Goal: Communication & Community: Answer question/provide support

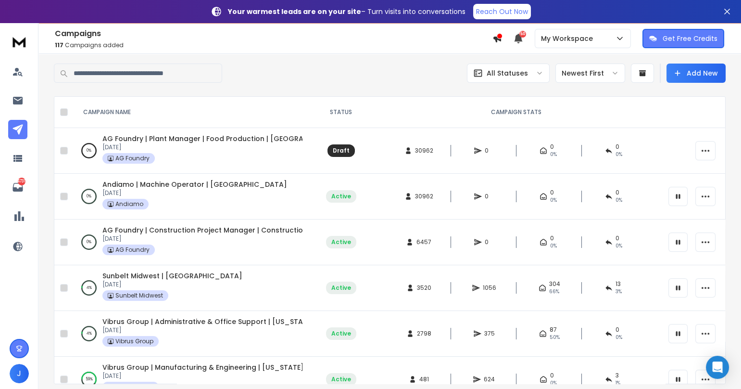
click at [370, 72] on div at bounding box center [222, 72] width 336 height 19
click at [355, 71] on div at bounding box center [222, 72] width 336 height 19
click at [397, 66] on div "Campaigns 117 Campaigns Added All Statuses Newest First Add New" at bounding box center [558, 72] width 336 height 19
click at [412, 34] on h1 "Campaigns" at bounding box center [274, 34] width 438 height 12
click at [384, 89] on div "Campaigns 117 Campaigns Added All Statuses Newest First Add New CAMPAIGN NAME S…" at bounding box center [390, 223] width 672 height 320
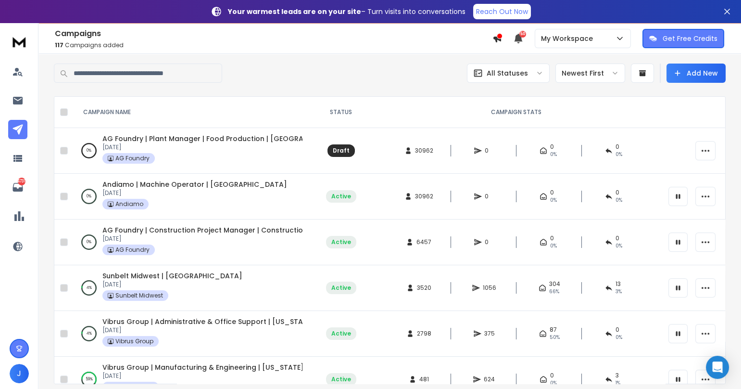
click at [430, 45] on p "117 Campaigns added" at bounding box center [274, 45] width 438 height 8
click at [426, 50] on div "Campaigns 117 Campaigns added 50 My Workspace Get Free Credits" at bounding box center [370, 38] width 741 height 31
click at [600, 45] on button "My Workspace" at bounding box center [583, 38] width 96 height 19
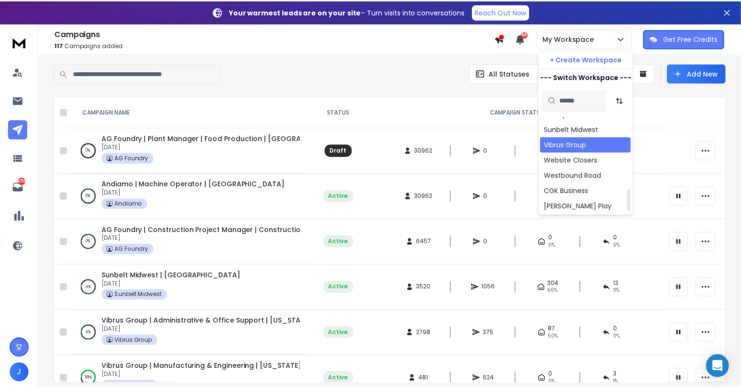
scroll to position [313, 0]
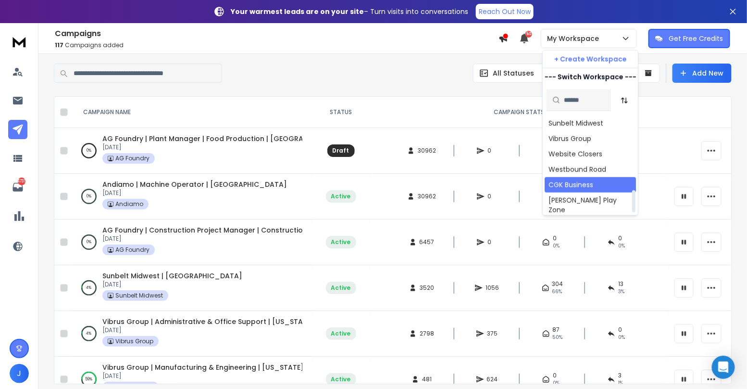
click at [579, 180] on div "CGK Business" at bounding box center [571, 185] width 45 height 10
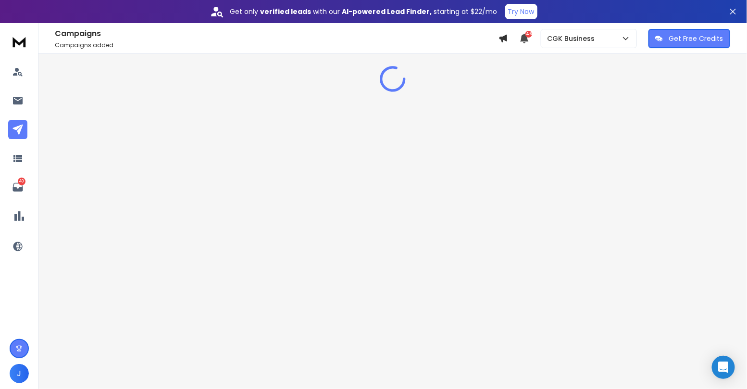
click at [445, 42] on p "Campaigns added" at bounding box center [277, 45] width 444 height 8
click at [19, 218] on icon at bounding box center [19, 216] width 10 height 10
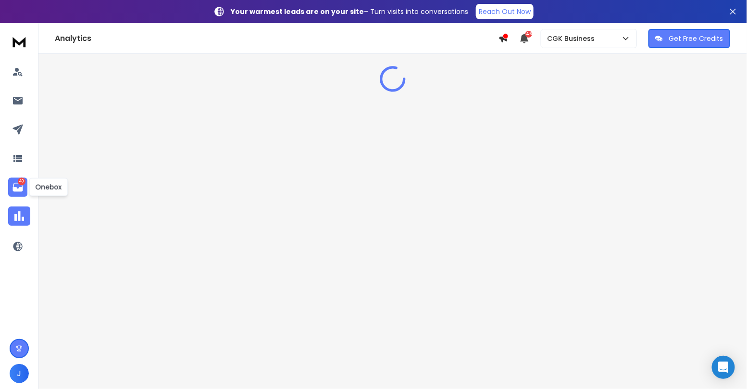
click at [15, 185] on icon at bounding box center [18, 187] width 12 height 12
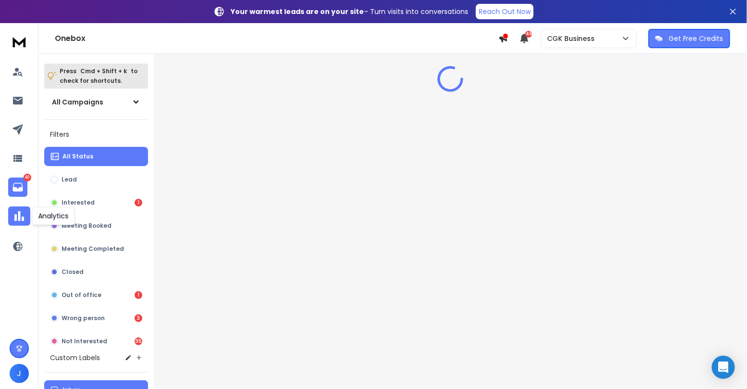
click at [19, 215] on icon at bounding box center [19, 216] width 10 height 10
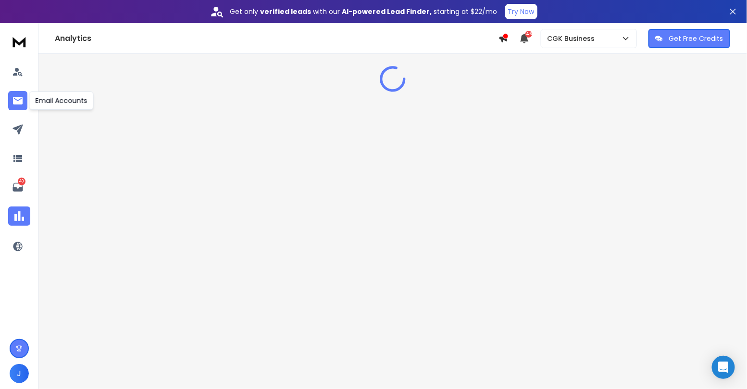
click at [19, 100] on icon at bounding box center [18, 101] width 10 height 8
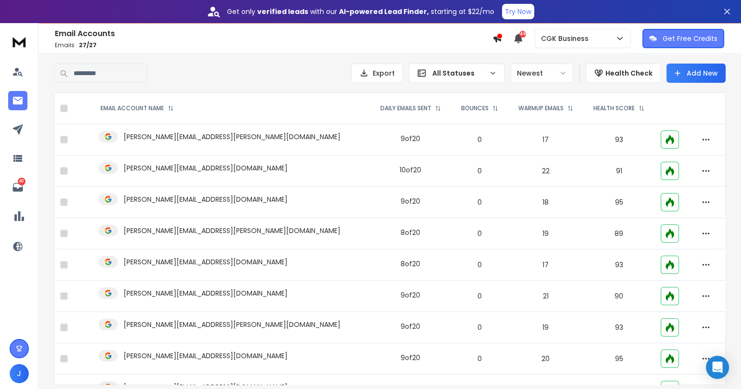
click at [293, 62] on div "Export All Statuses Newest Health Check Add New EMAIL ACCOUNT NAME DAILY EMAILS…" at bounding box center [389, 224] width 703 height 340
click at [23, 215] on icon at bounding box center [19, 216] width 14 height 14
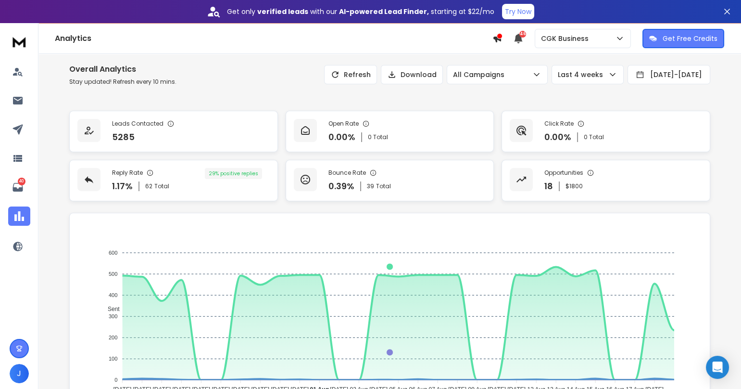
click at [251, 81] on div "Overall Analytics Stay updated! Refresh every 10 mins. Refresh Download All Cam…" at bounding box center [389, 74] width 641 height 22
click at [254, 73] on div "Overall Analytics Stay updated! Refresh every 10 mins. Refresh Download All Cam…" at bounding box center [389, 74] width 641 height 22
click at [254, 76] on div "Overall Analytics Stay updated! Refresh every 10 mins. Refresh Download All Cam…" at bounding box center [389, 74] width 641 height 22
click at [503, 101] on div "Overall Analytics Stay updated! Refresh every 10 mins. Refresh Download All Cam…" at bounding box center [389, 290] width 641 height 455
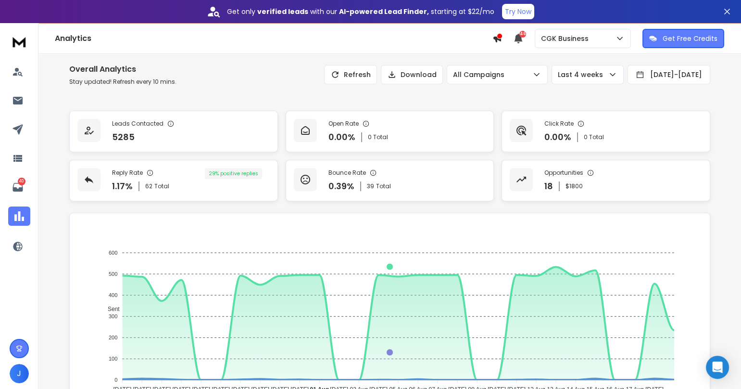
click at [495, 95] on div "Overall Analytics Stay updated! Refresh every 10 mins. Refresh Download All Cam…" at bounding box center [389, 290] width 641 height 455
click at [250, 86] on div "Overall Analytics Stay updated! Refresh every 10 mins. Refresh Download All Cam…" at bounding box center [389, 77] width 641 height 28
click at [52, 189] on div "Overall Analytics Stay updated! Refresh every 10 mins. Refresh Download All Cam…" at bounding box center [389, 291] width 703 height 474
click at [18, 180] on p "40" at bounding box center [22, 181] width 8 height 8
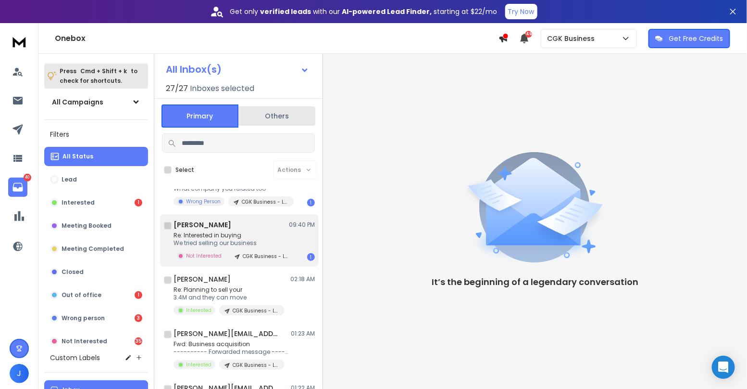
scroll to position [31, 0]
click at [255, 234] on p "Re: Interested in buying" at bounding box center [231, 235] width 115 height 8
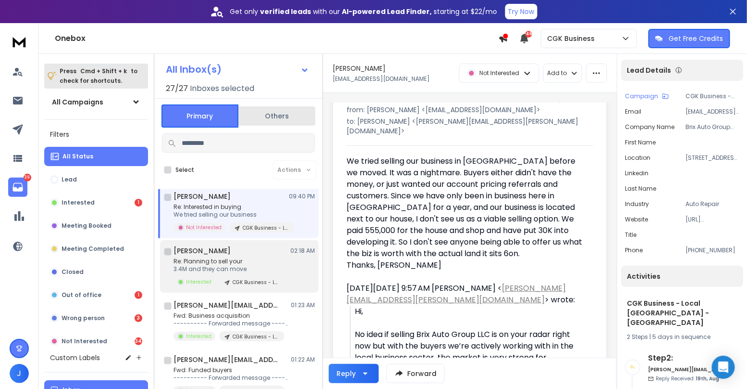
scroll to position [62, 0]
click at [220, 262] on p "Re: Planning to sell your" at bounding box center [229, 259] width 111 height 8
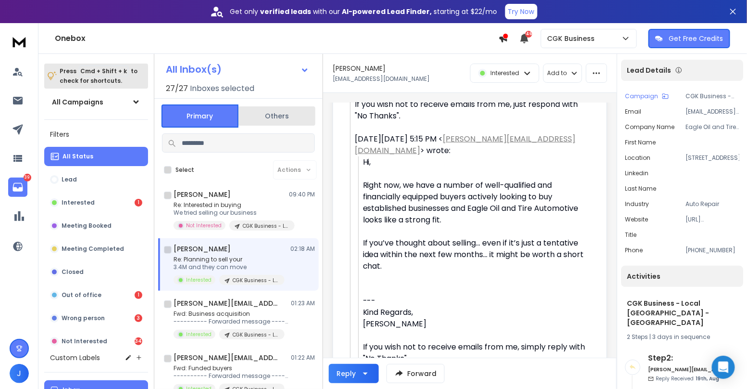
scroll to position [423, 0]
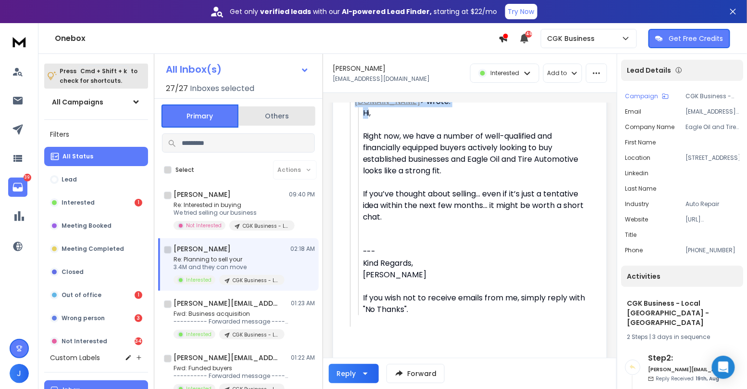
drag, startPoint x: 365, startPoint y: 115, endPoint x: 453, endPoint y: 319, distance: 221.7
click at [453, 319] on blockquote "Hi, No idea if selling Eagle Oil and Tire Automotive is on your radar right now…" at bounding box center [468, 78] width 236 height 496
click at [367, 122] on div at bounding box center [474, 125] width 223 height 12
drag, startPoint x: 365, startPoint y: 113, endPoint x: 449, endPoint y: 311, distance: 215.0
click at [449, 311] on div "Hi, Right now, we have a number of well-qualified and financially equipped buye…" at bounding box center [474, 211] width 223 height 208
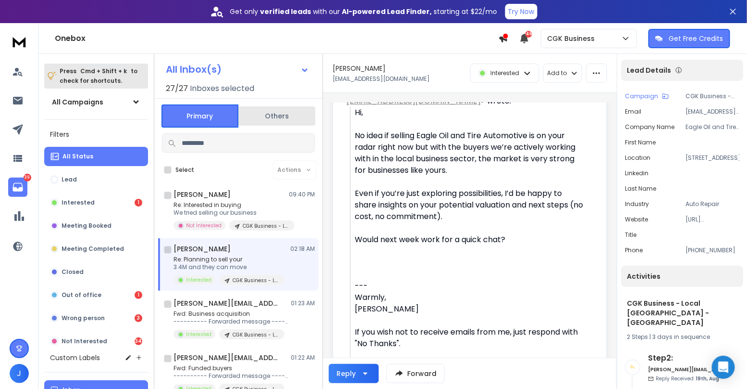
scroll to position [146, 0]
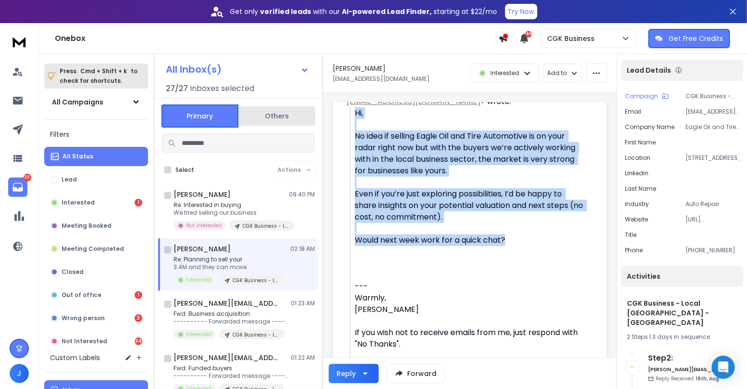
drag, startPoint x: 509, startPoint y: 239, endPoint x: 338, endPoint y: 113, distance: 212.3
click at [338, 113] on div "Re: Planning to sell your business? 19 August 2025 : 02:18 am Reply Forward fro…" at bounding box center [470, 313] width 275 height 669
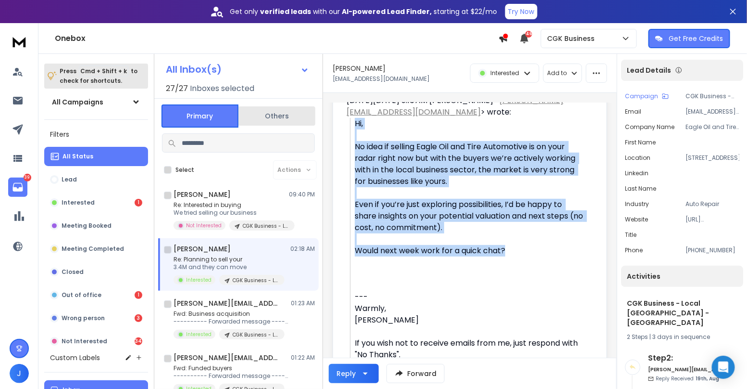
scroll to position [75, 0]
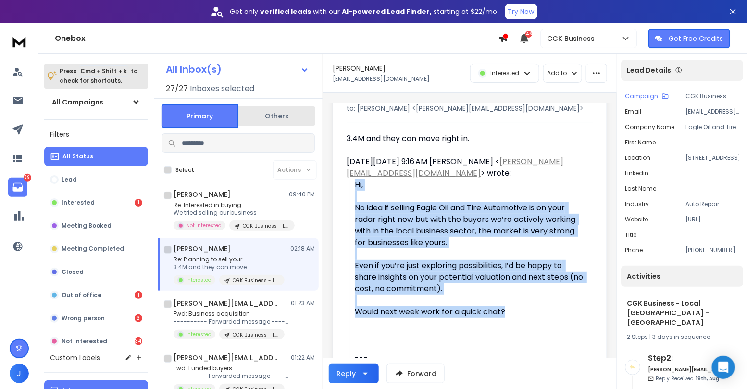
drag, startPoint x: 447, startPoint y: 140, endPoint x: 346, endPoint y: 139, distance: 100.5
click at [346, 139] on div "Re: Planning to sell your business? 19 August 2025 : 02:18 am Reply Forward fro…" at bounding box center [470, 385] width 275 height 669
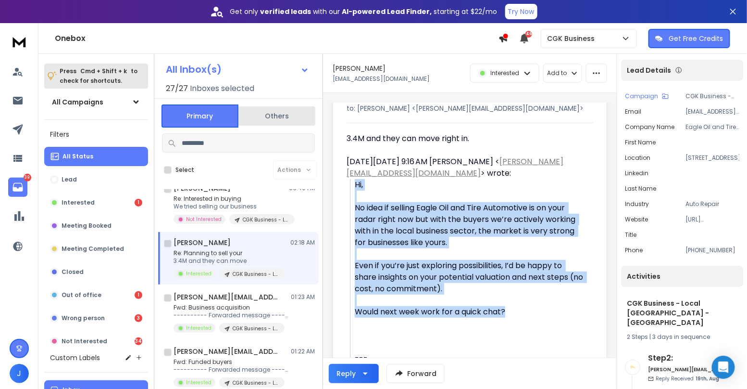
scroll to position [112, 0]
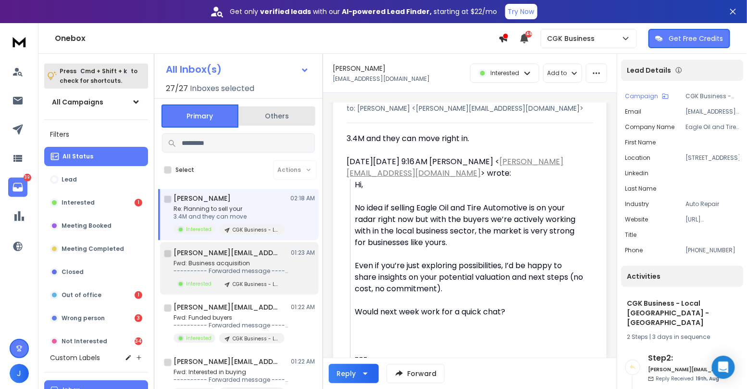
click at [216, 261] on p "Fwd: Business acquisition" at bounding box center [231, 263] width 115 height 8
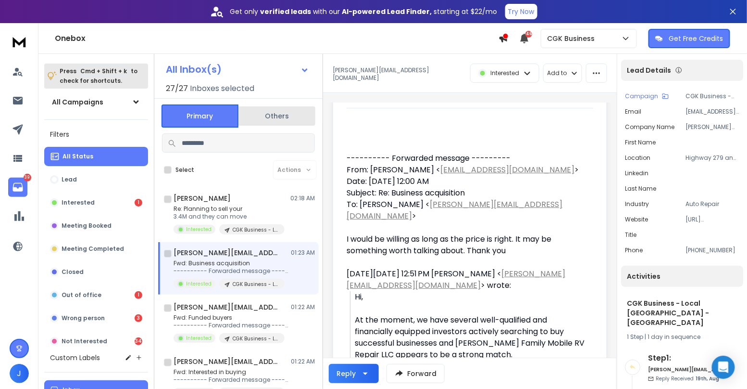
scroll to position [143, 0]
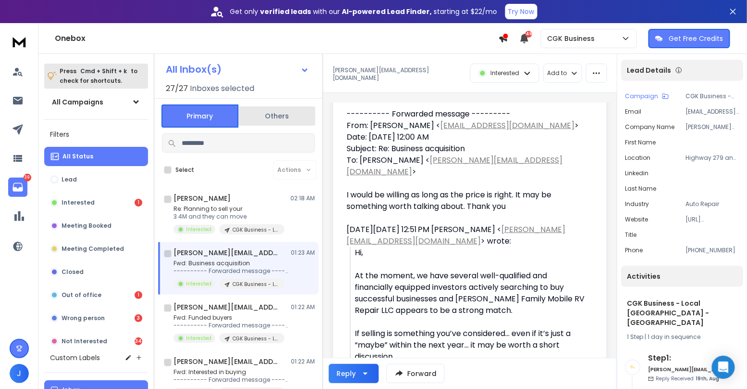
click at [517, 189] on div "I would be willing as long as the price is right. It may be something worth tal…" at bounding box center [466, 200] width 239 height 23
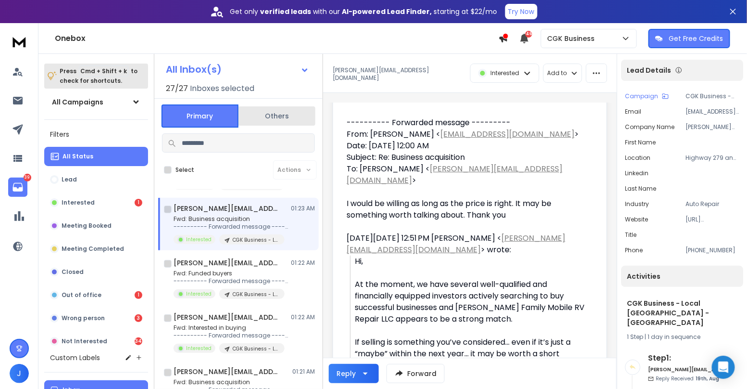
scroll to position [161, 0]
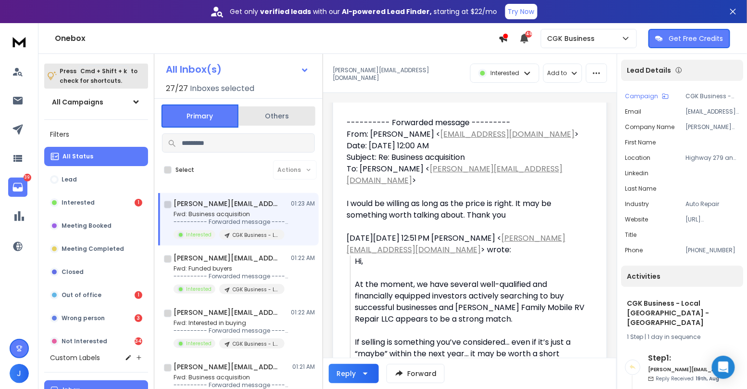
click at [362, 53] on div "Onebox 46 CGK Business Get Free Credits" at bounding box center [373, 38] width 747 height 31
click at [342, 41] on h1 "Onebox" at bounding box center [277, 39] width 444 height 12
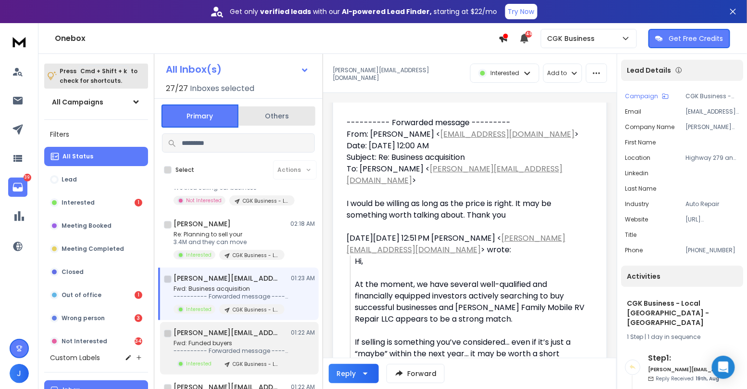
scroll to position [0, 0]
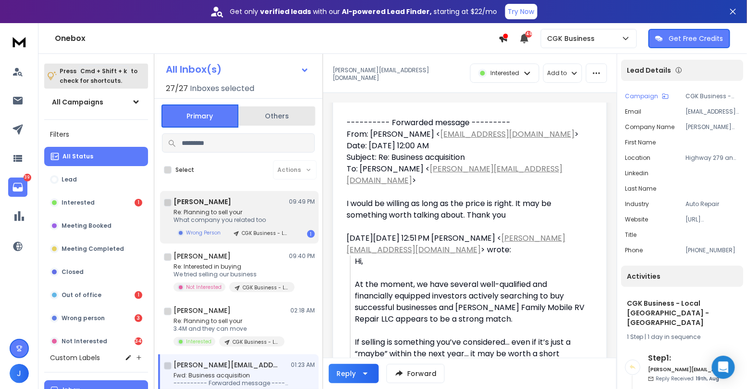
click at [242, 205] on div "Abe Ibrahim 09:49 PM" at bounding box center [244, 202] width 141 height 10
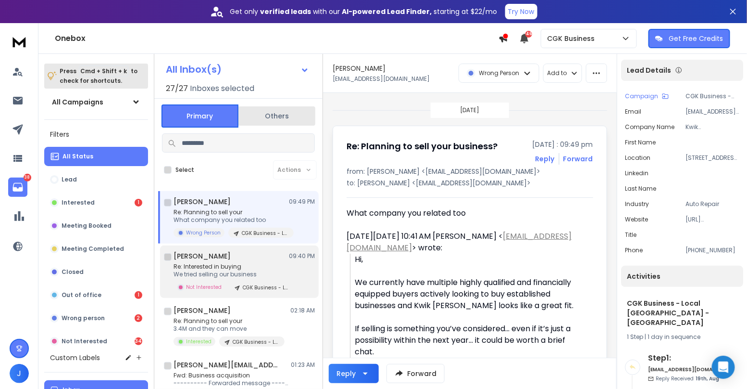
click at [262, 268] on p "Re: Interested in buying" at bounding box center [231, 267] width 115 height 8
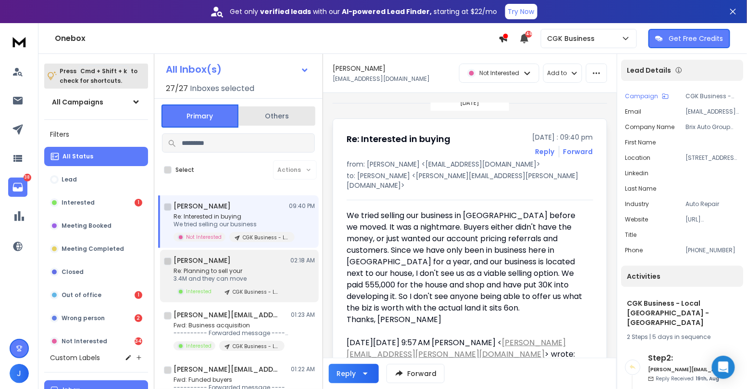
scroll to position [64, 0]
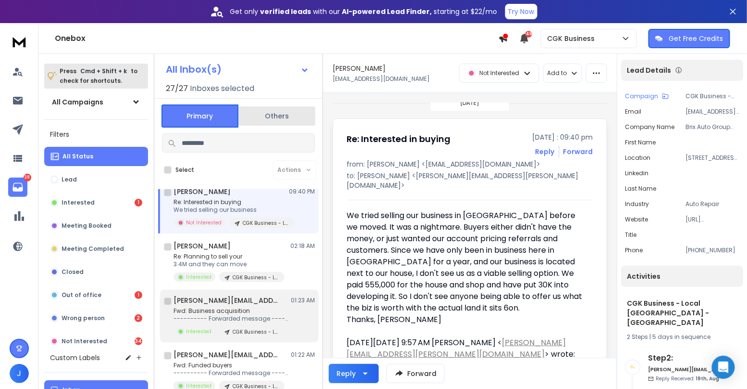
click at [219, 303] on h1 "derik@cgkbusinesssales.com" at bounding box center [227, 300] width 106 height 10
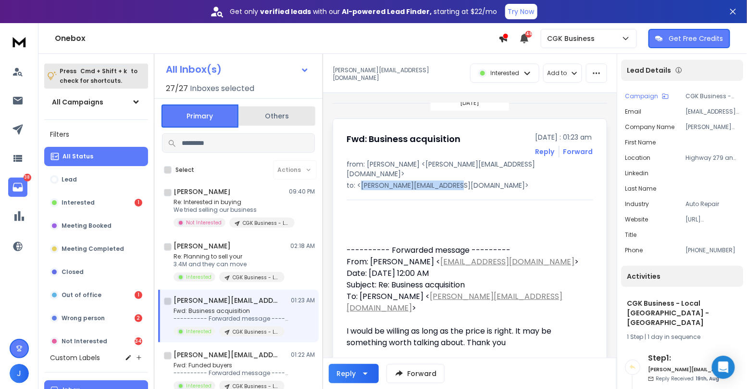
drag, startPoint x: 459, startPoint y: 176, endPoint x: 360, endPoint y: 172, distance: 99.6
click at [360, 180] on p "to: <derik@cgkbusinesssales.com>" at bounding box center [470, 185] width 247 height 10
copy p "derik@cgkbusinesssales.com"
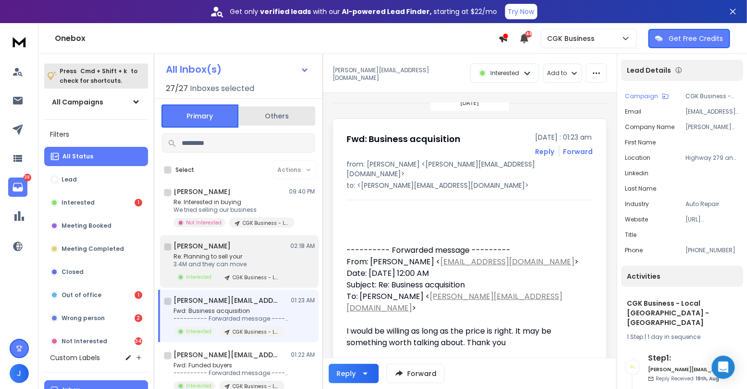
click at [272, 242] on div "Clint Aleshire 02:18 AM" at bounding box center [244, 246] width 141 height 10
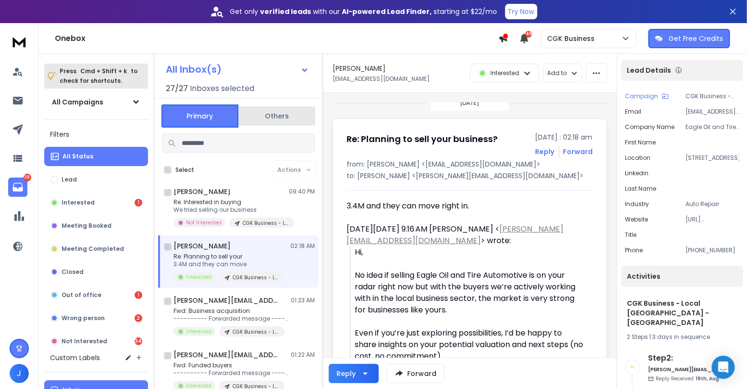
click at [593, 149] on div "Forward" at bounding box center [579, 152] width 30 height 10
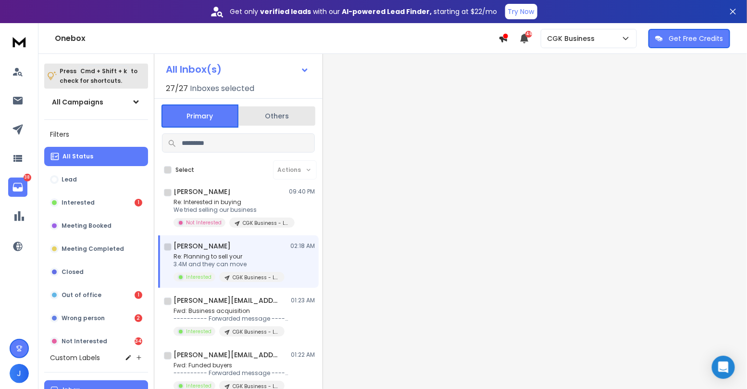
scroll to position [0, 0]
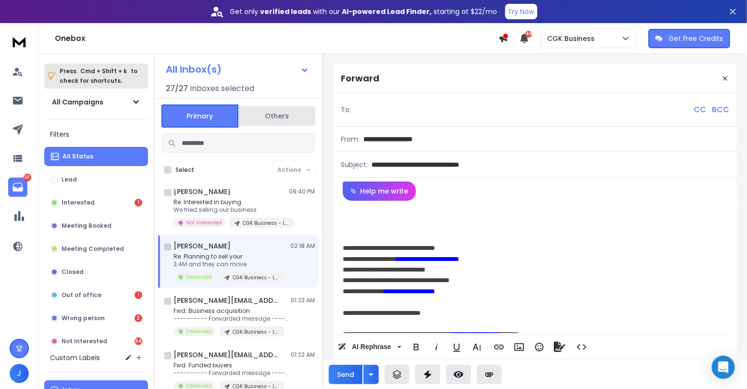
click at [383, 108] on input at bounding box center [388, 109] width 67 height 17
paste input "**********"
type input "**********"
click at [413, 79] on div "Forward" at bounding box center [535, 78] width 404 height 29
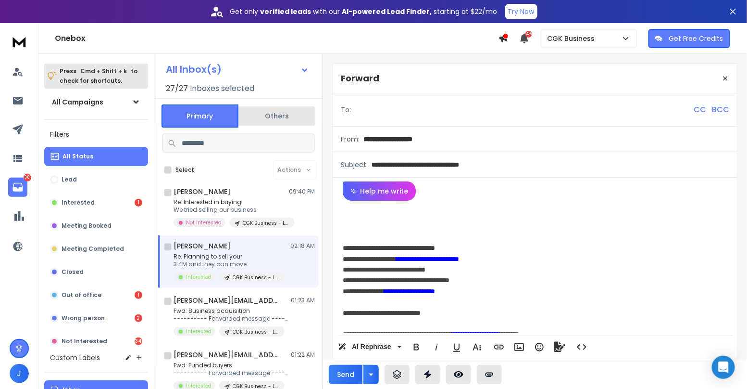
scroll to position [0, 0]
click at [339, 375] on button "Send" at bounding box center [346, 374] width 34 height 19
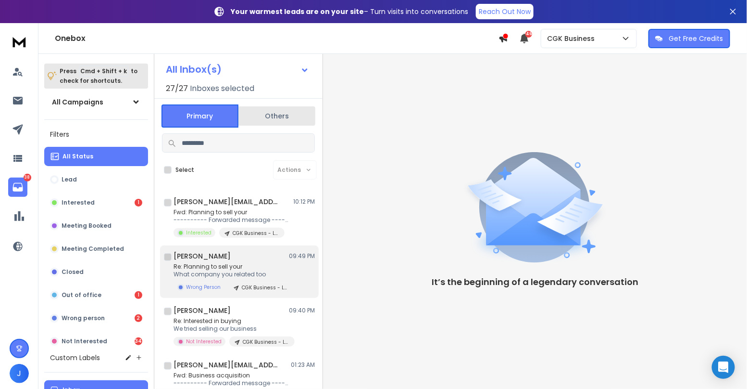
click at [240, 266] on p "Re: Planning to sell your" at bounding box center [231, 267] width 115 height 8
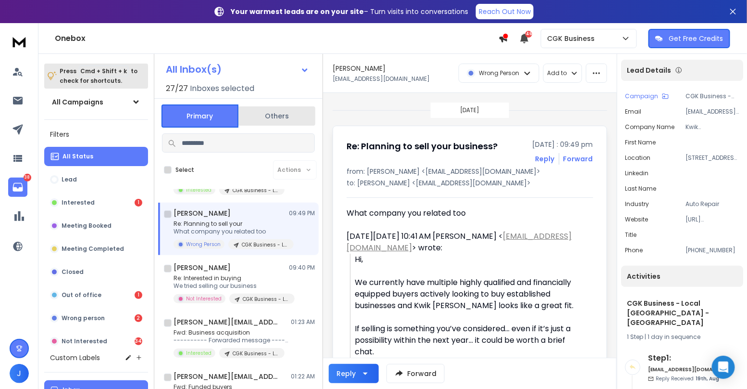
scroll to position [51, 0]
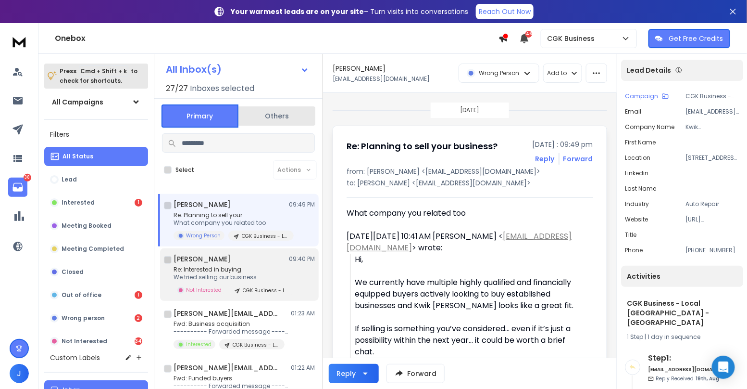
click at [234, 271] on p "Re: Interested in buying" at bounding box center [231, 269] width 115 height 8
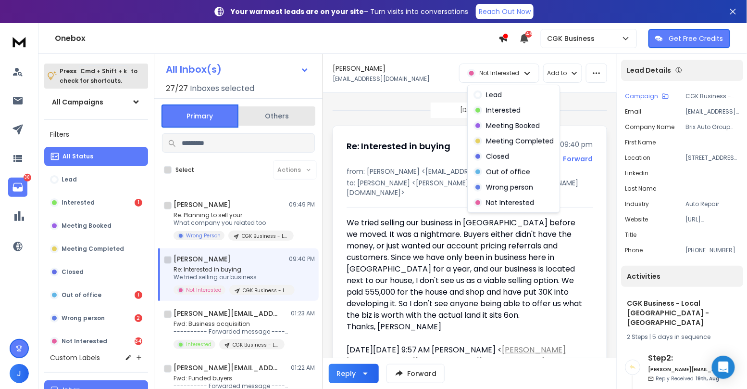
click at [512, 76] on p "Not Interested" at bounding box center [500, 73] width 40 height 8
click at [521, 109] on div "Interested" at bounding box center [514, 109] width 88 height 15
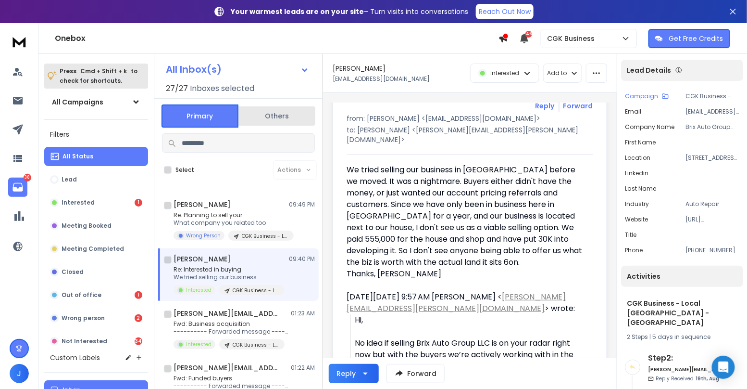
scroll to position [0, 0]
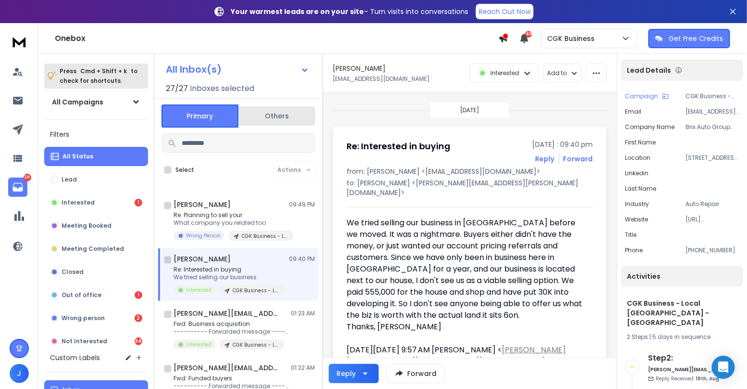
click at [579, 160] on div "Forward" at bounding box center [579, 159] width 30 height 10
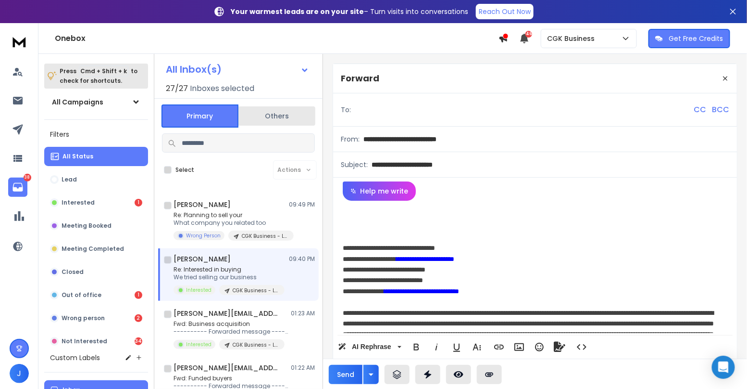
click at [383, 112] on input at bounding box center [388, 109] width 67 height 17
paste input "**********"
type input "**********"
click at [421, 70] on div "Forward" at bounding box center [535, 78] width 404 height 29
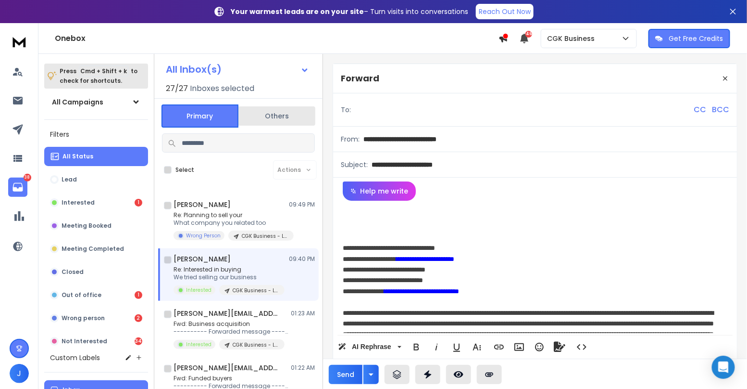
scroll to position [0, 0]
click at [344, 369] on button "Send" at bounding box center [346, 374] width 34 height 19
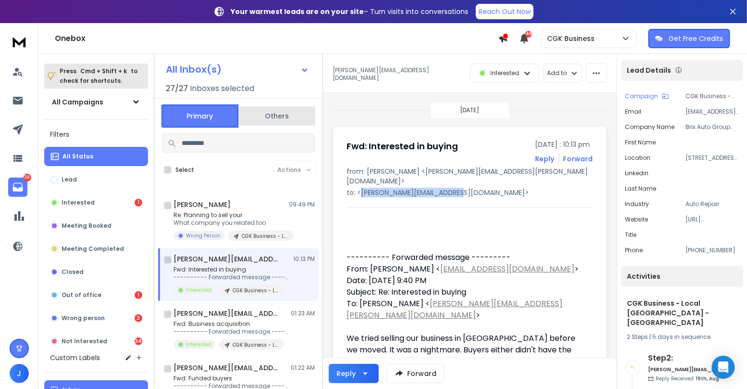
drag, startPoint x: 458, startPoint y: 181, endPoint x: 363, endPoint y: 182, distance: 95.7
click at [363, 188] on p "to: <derik@cgkbusinesssales.com>" at bounding box center [470, 193] width 247 height 10
copy p "[PERSON_NAME][EMAIL_ADDRESS][DOMAIN_NAME]"
click at [324, 36] on h1 "Onebox" at bounding box center [277, 39] width 444 height 12
drag, startPoint x: 460, startPoint y: 182, endPoint x: 359, endPoint y: 185, distance: 101.5
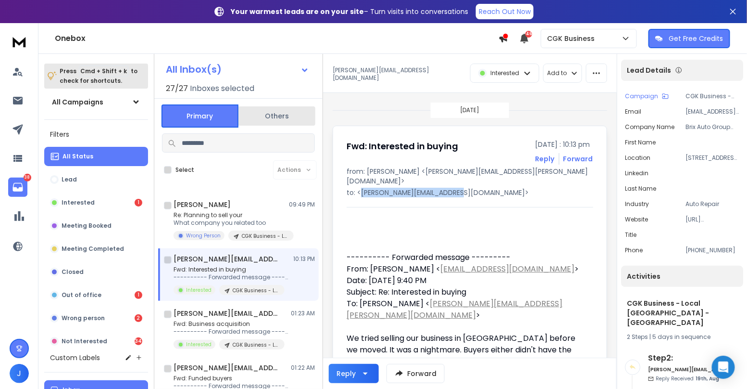
click at [359, 188] on p "to: <derik@cgkbusinesssales.com>" at bounding box center [470, 193] width 247 height 10
copy p "[PERSON_NAME][EMAIL_ADDRESS][DOMAIN_NAME]"
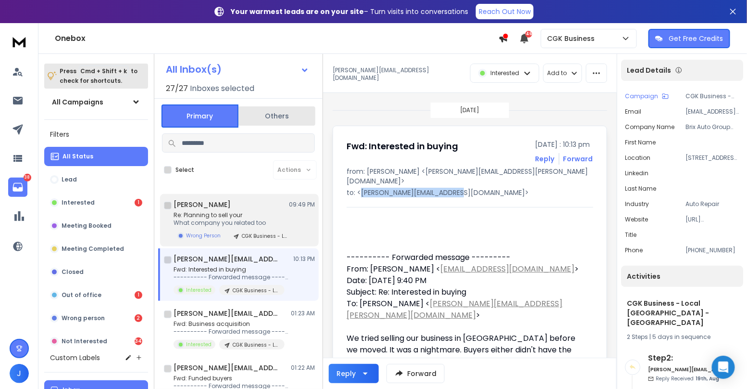
click at [250, 214] on p "Re: Planning to sell your" at bounding box center [231, 215] width 115 height 8
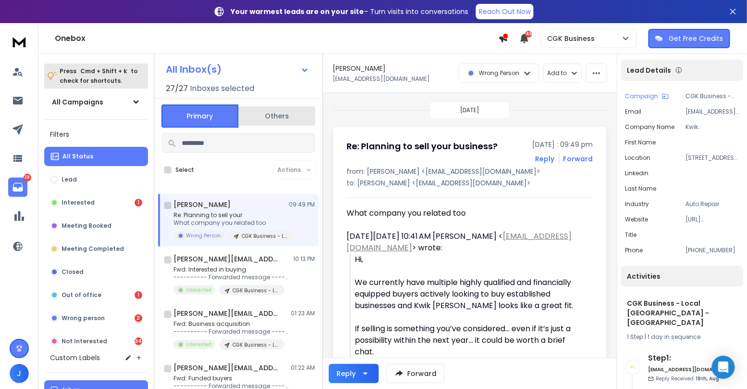
click at [586, 159] on div "Forward" at bounding box center [579, 159] width 30 height 10
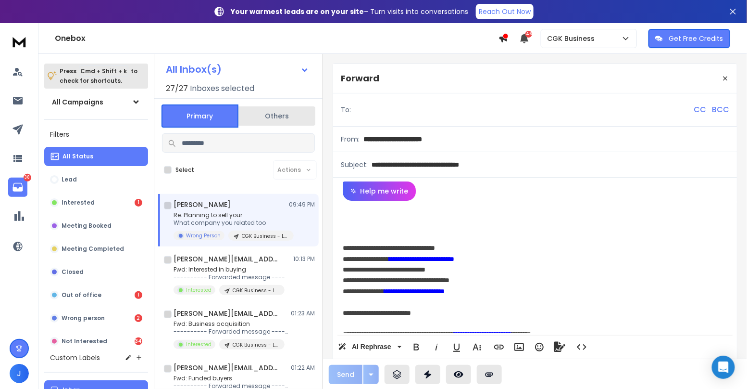
click at [381, 110] on input at bounding box center [388, 109] width 67 height 17
paste input "**********"
type input "**********"
click at [444, 79] on div "Forward" at bounding box center [535, 78] width 404 height 29
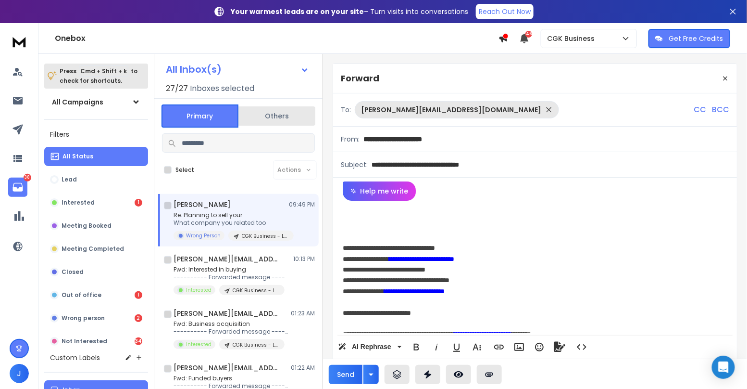
scroll to position [0, 0]
click at [345, 375] on button "Send" at bounding box center [346, 374] width 34 height 19
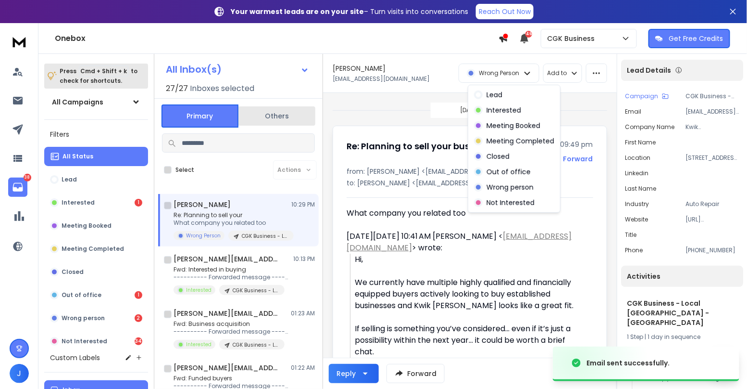
click at [520, 74] on p "Wrong Person" at bounding box center [499, 73] width 40 height 8
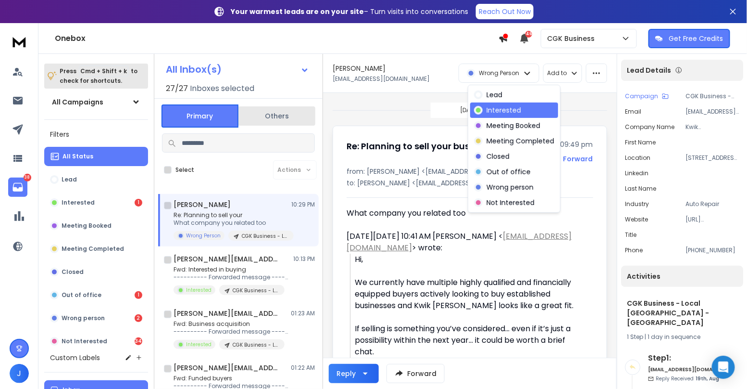
click at [532, 106] on div "Interested" at bounding box center [514, 109] width 88 height 15
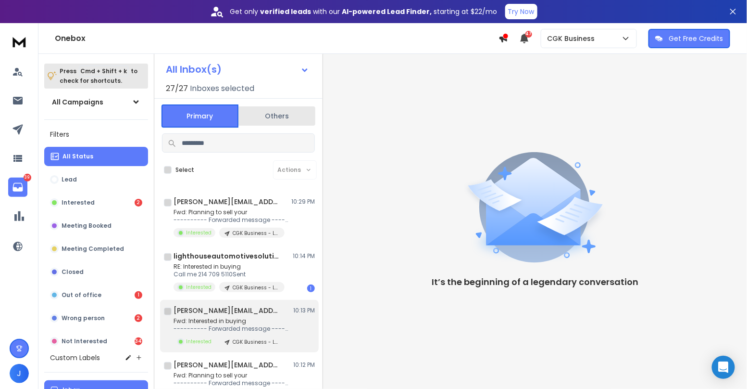
click at [241, 322] on p "Fwd: Interested in buying" at bounding box center [231, 321] width 115 height 8
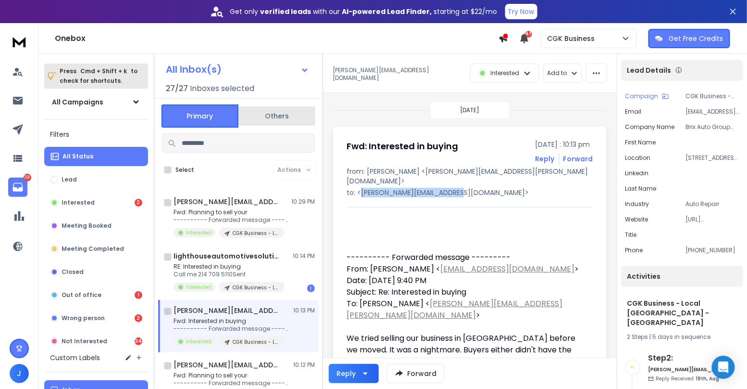
drag, startPoint x: 459, startPoint y: 181, endPoint x: 360, endPoint y: 182, distance: 99.1
click at [360, 188] on p "to: <derik@cgkbusinesssales.com>" at bounding box center [470, 193] width 247 height 10
copy p "derik@cgkbusinesssales.com"
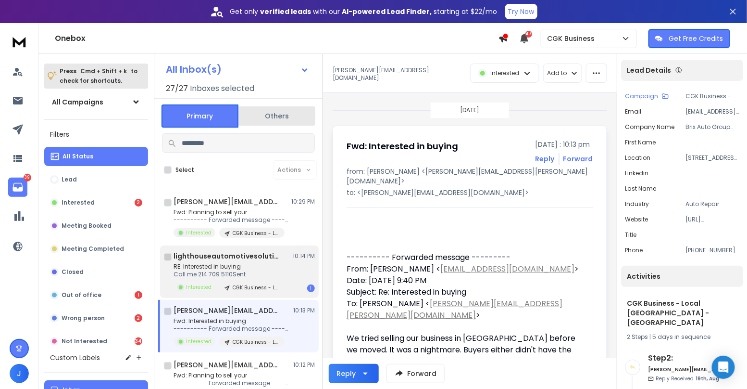
click at [268, 265] on p "RE: Interested in buying" at bounding box center [229, 267] width 111 height 8
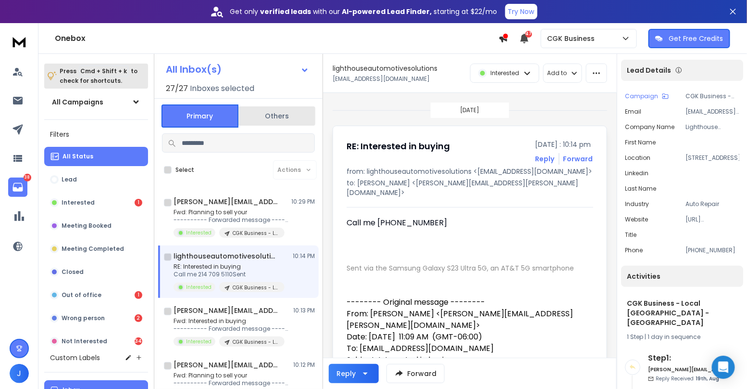
click at [593, 160] on div "Forward" at bounding box center [579, 159] width 30 height 10
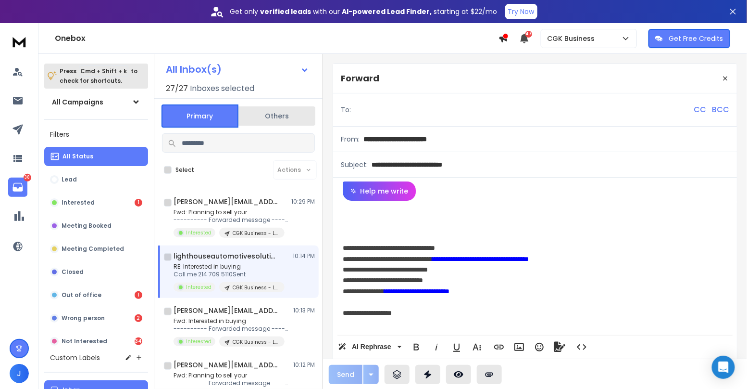
click at [725, 77] on icon at bounding box center [726, 79] width 8 height 8
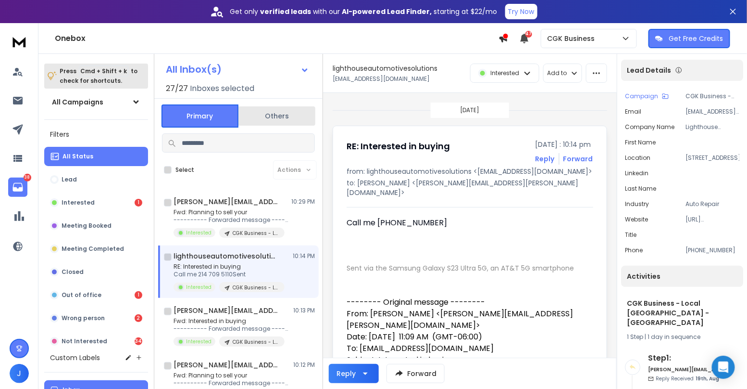
click at [593, 160] on div "Forward" at bounding box center [579, 159] width 30 height 10
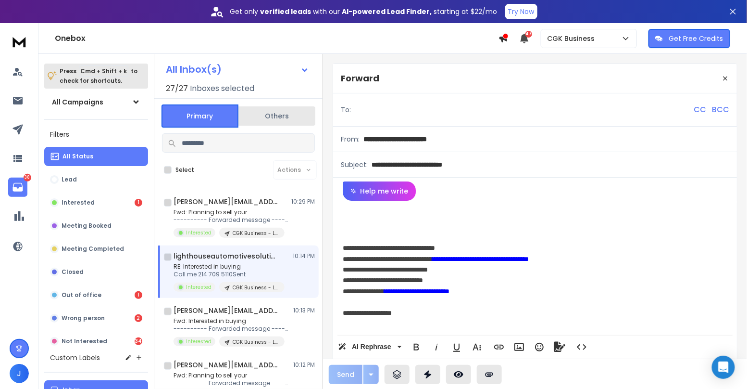
click at [724, 76] on icon at bounding box center [725, 78] width 4 height 4
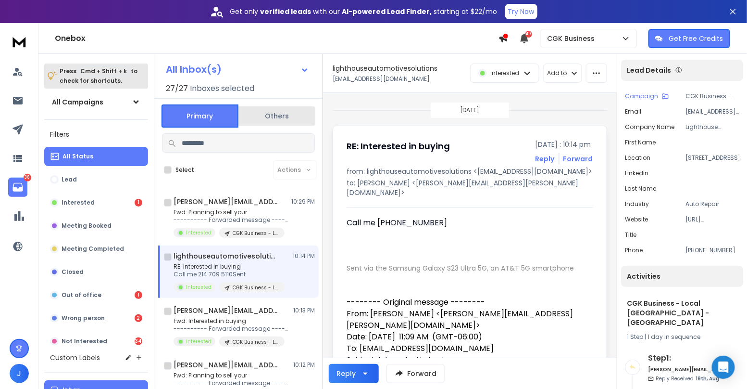
click at [587, 161] on div "Forward" at bounding box center [579, 159] width 30 height 10
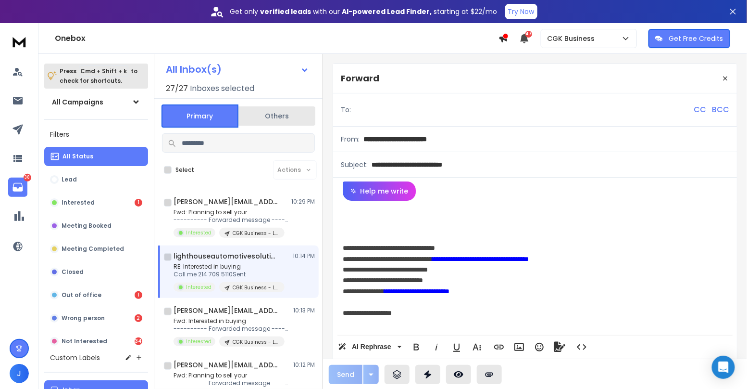
click at [405, 113] on input at bounding box center [388, 109] width 67 height 17
paste input "**********"
type input "**********"
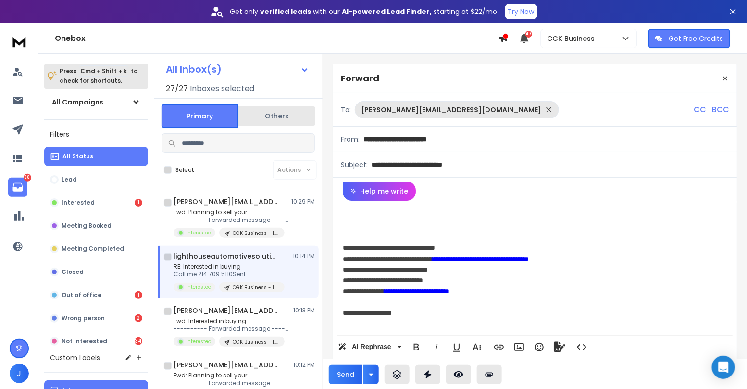
click at [434, 80] on div "Forward" at bounding box center [535, 78] width 404 height 29
click at [340, 372] on button "Send" at bounding box center [346, 374] width 34 height 19
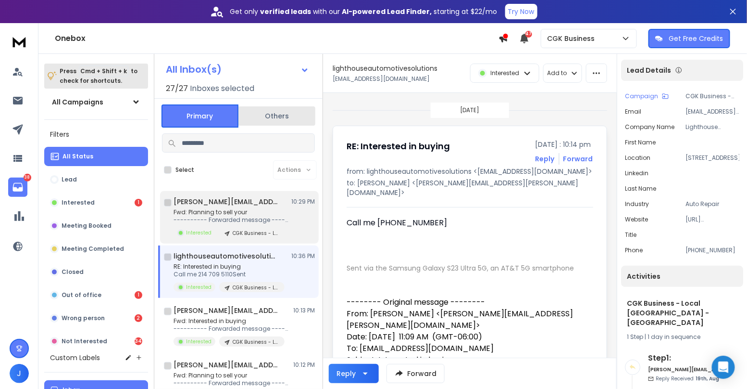
click at [252, 207] on div "derik@cgkbusinesssales.com 10:29 PM Fwd: Planning to sell your ---------- Forwa…" at bounding box center [244, 217] width 141 height 41
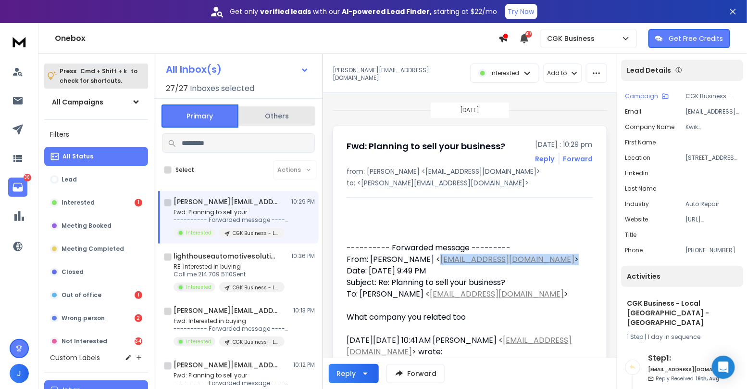
drag, startPoint x: 554, startPoint y: 258, endPoint x: 425, endPoint y: 259, distance: 128.9
click at [425, 259] on div "From: Abe Ibrahim < goautovanalstyne@gmail.com >" at bounding box center [466, 259] width 239 height 12
copy div "goautovanalstyne@gmail.com >"
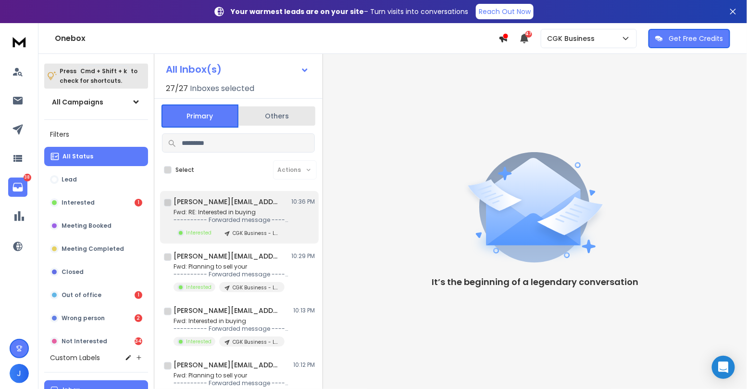
click at [248, 202] on h1 "[PERSON_NAME][EMAIL_ADDRESS][DOMAIN_NAME]" at bounding box center [227, 202] width 106 height 10
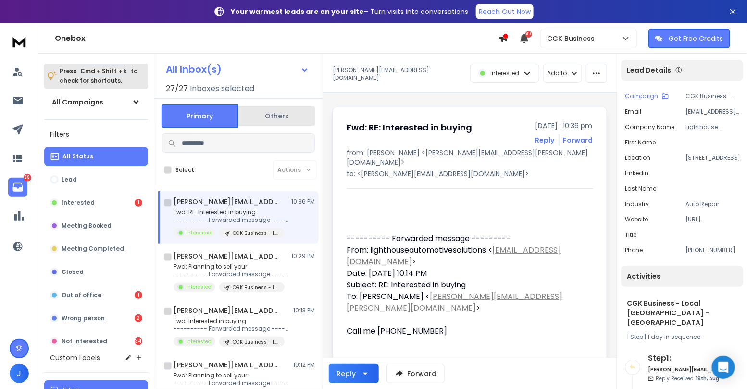
scroll to position [35, 0]
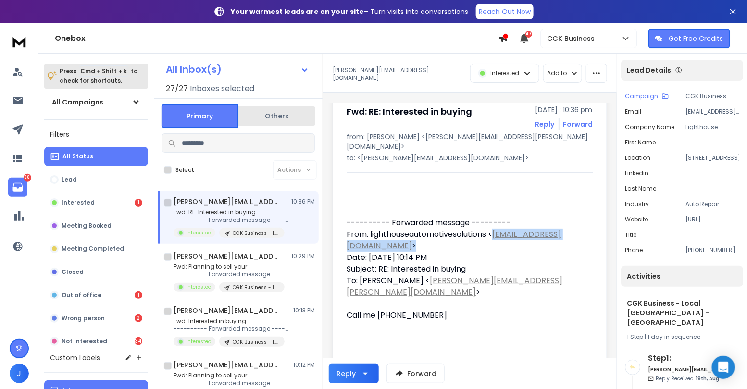
drag, startPoint x: 526, startPoint y: 233, endPoint x: 350, endPoint y: 234, distance: 176.5
click at [350, 234] on div "From: lighthouseautomotivesolutions < [EMAIL_ADDRESS][DOMAIN_NAME] >" at bounding box center [466, 239] width 239 height 23
copy div "[EMAIL_ADDRESS][DOMAIN_NAME] >"
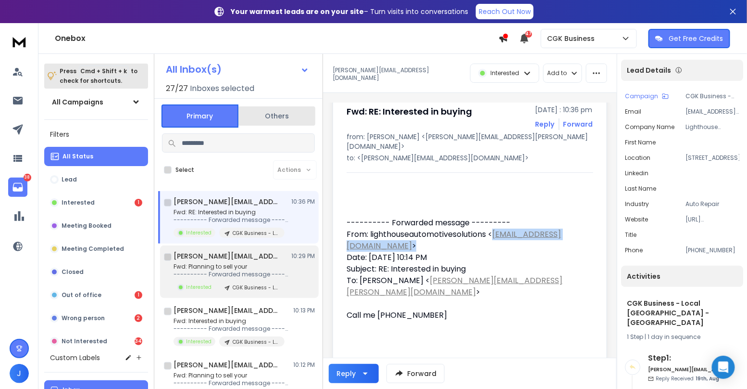
click at [230, 288] on div "CGK Business - Local [GEOGRAPHIC_DATA] - [GEOGRAPHIC_DATA]" at bounding box center [251, 287] width 65 height 10
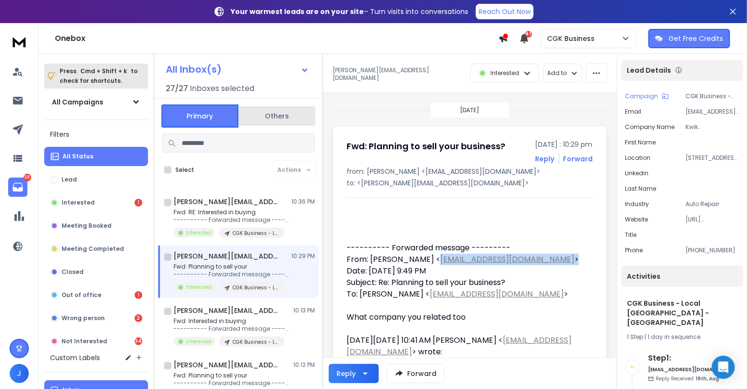
drag, startPoint x: 554, startPoint y: 255, endPoint x: 423, endPoint y: 256, distance: 131.3
click at [423, 256] on div "From: [PERSON_NAME] < [EMAIL_ADDRESS][DOMAIN_NAME] >" at bounding box center [466, 259] width 239 height 12
copy div "[EMAIL_ADDRESS][DOMAIN_NAME] >"
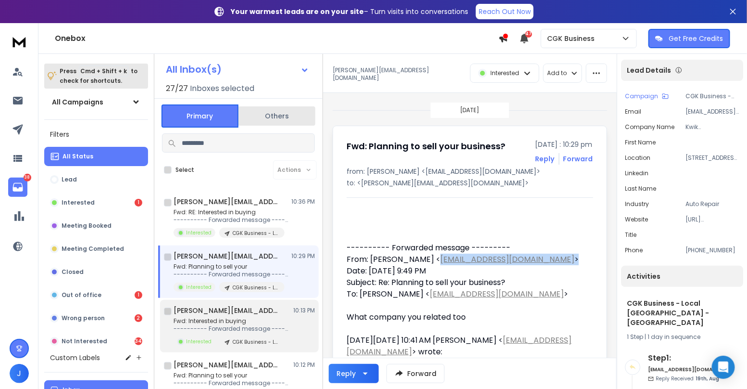
click at [211, 309] on h1 "[PERSON_NAME][EMAIL_ADDRESS][DOMAIN_NAME]" at bounding box center [227, 310] width 106 height 10
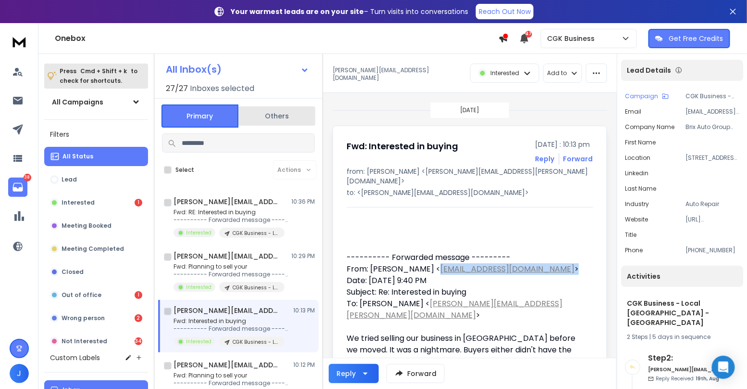
drag, startPoint x: 549, startPoint y: 260, endPoint x: 438, endPoint y: 258, distance: 111.1
click at [438, 263] on div "From: [PERSON_NAME] < [EMAIL_ADDRESS][DOMAIN_NAME] >" at bounding box center [466, 269] width 239 height 12
copy div "[EMAIL_ADDRESS][DOMAIN_NAME] >"
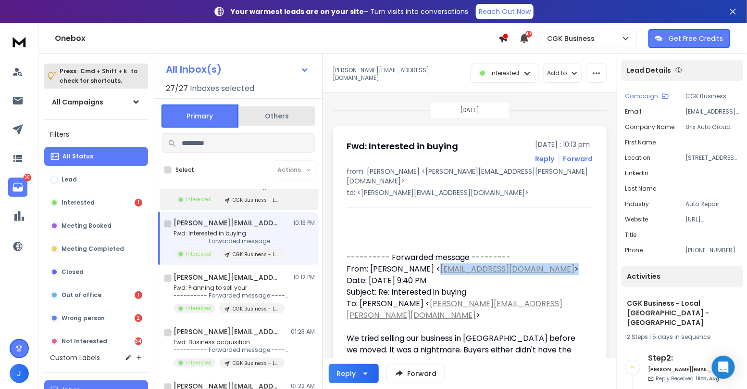
scroll to position [95, 0]
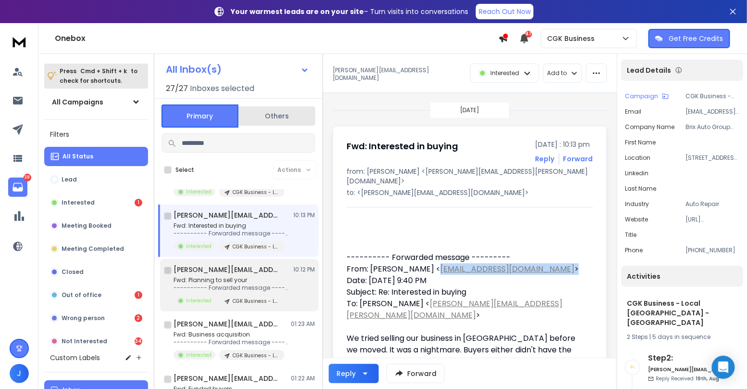
click at [244, 283] on p "Fwd: Planning to sell your" at bounding box center [231, 280] width 115 height 8
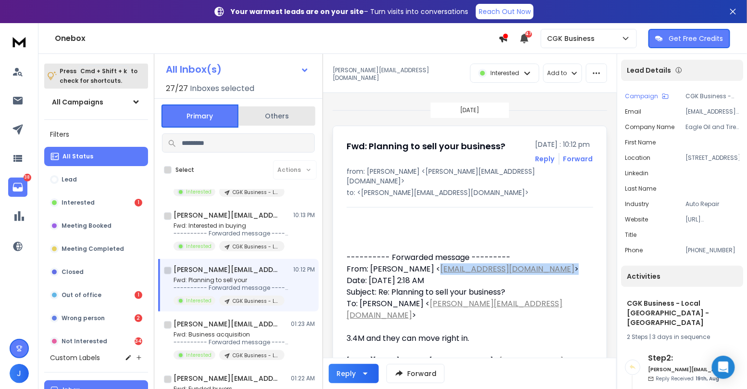
drag, startPoint x: 547, startPoint y: 260, endPoint x: 428, endPoint y: 259, distance: 119.3
click at [428, 263] on div "From: [PERSON_NAME] < [EMAIL_ADDRESS][DOMAIN_NAME] >" at bounding box center [466, 269] width 239 height 12
copy div "[EMAIL_ADDRESS][DOMAIN_NAME] >"
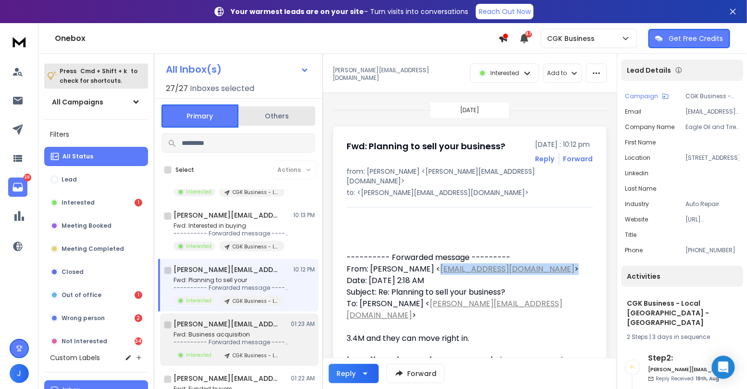
click at [255, 323] on h1 "[PERSON_NAME][EMAIL_ADDRESS][DOMAIN_NAME]" at bounding box center [227, 324] width 106 height 10
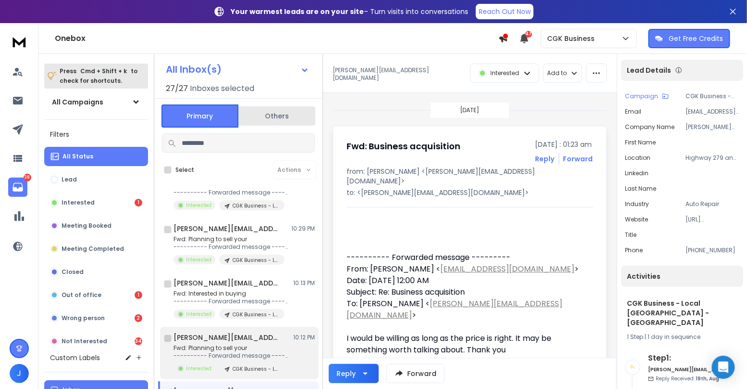
scroll to position [0, 0]
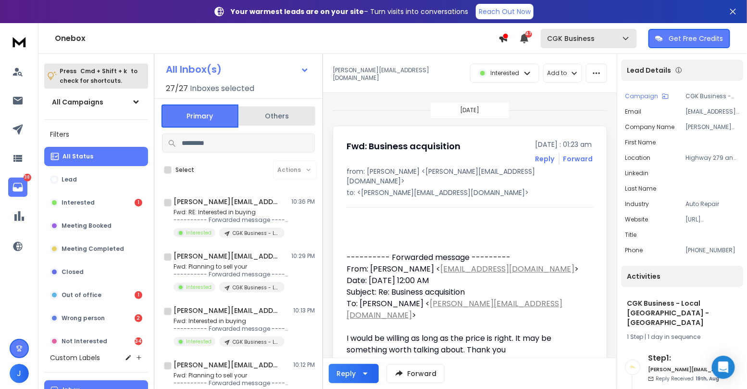
click at [613, 38] on div "CGK Business" at bounding box center [589, 39] width 84 height 10
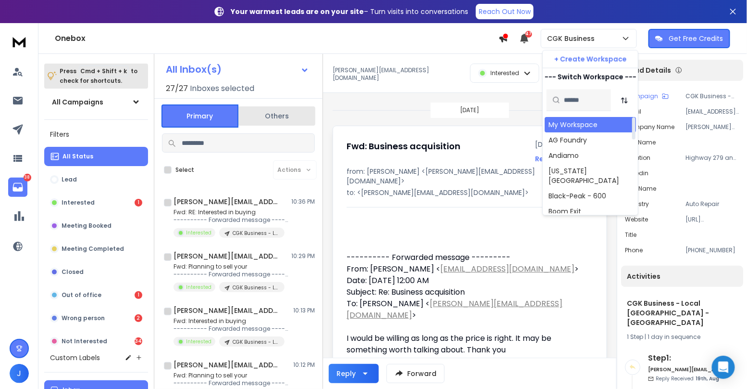
click at [594, 127] on div "My Workspace" at bounding box center [573, 125] width 49 height 10
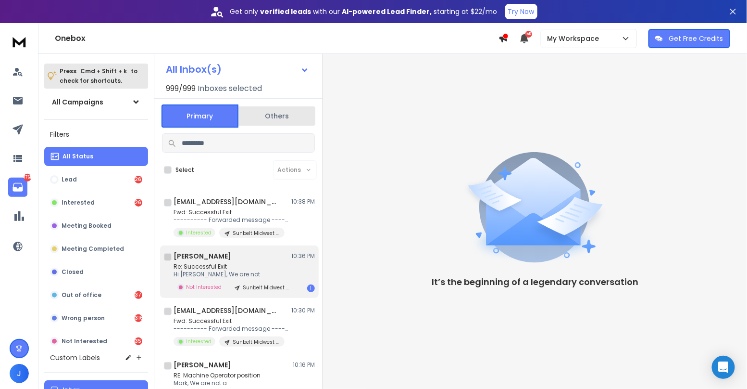
click at [273, 266] on p "Re: Successful Exit" at bounding box center [231, 267] width 115 height 8
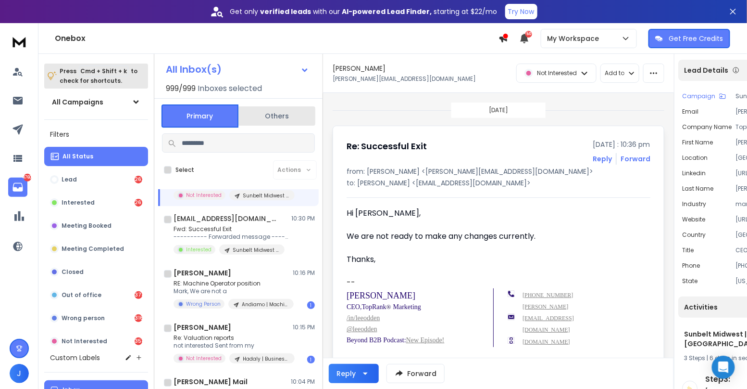
scroll to position [94, 0]
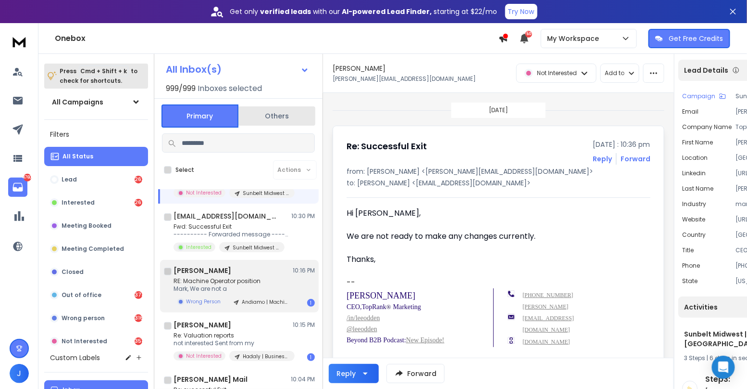
click at [246, 268] on div "[PERSON_NAME] 10:16 PM" at bounding box center [244, 270] width 141 height 10
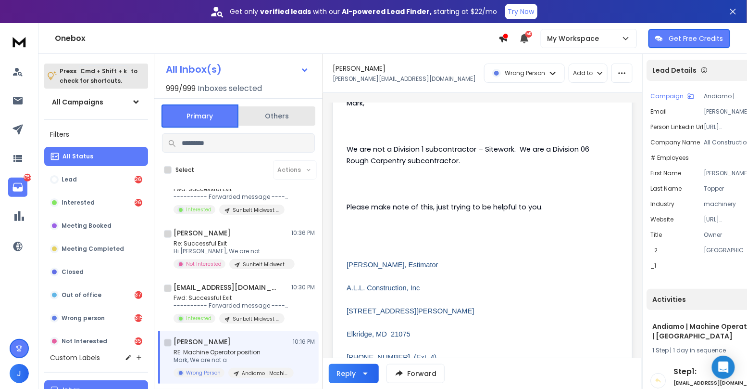
scroll to position [0, 0]
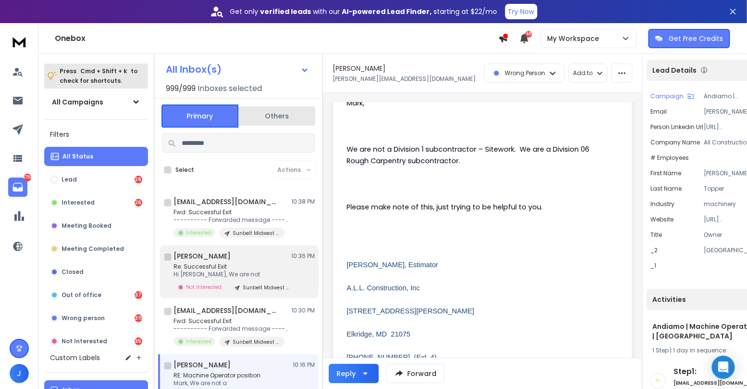
click at [263, 278] on div "Re: Successful Exit Hi [PERSON_NAME], We are not Not Interested Sunbelt [GEOGRA…" at bounding box center [234, 277] width 121 height 29
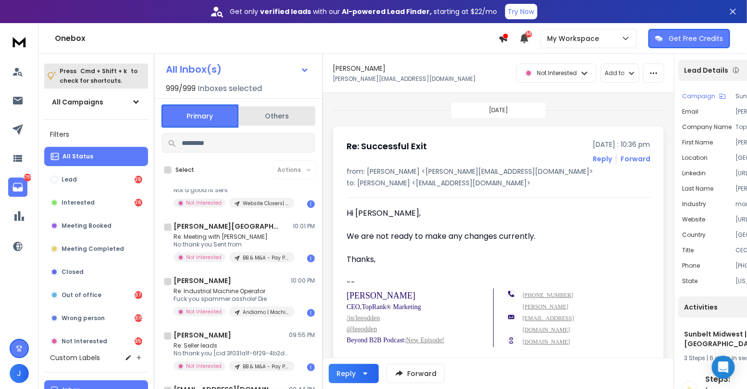
scroll to position [305, 0]
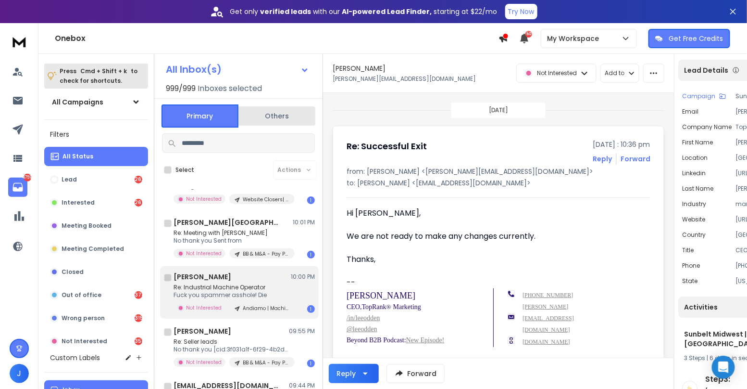
click at [271, 291] on p "Fuck you spammer asshole! Die" at bounding box center [231, 295] width 115 height 8
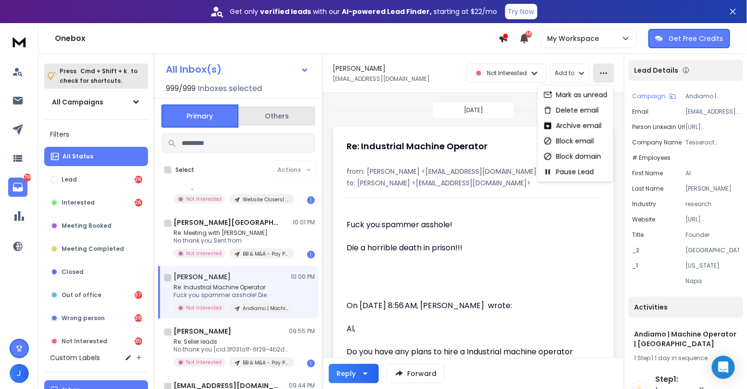
click at [601, 74] on icon "button" at bounding box center [604, 73] width 9 height 9
click at [580, 109] on div "Delete email" at bounding box center [571, 110] width 55 height 10
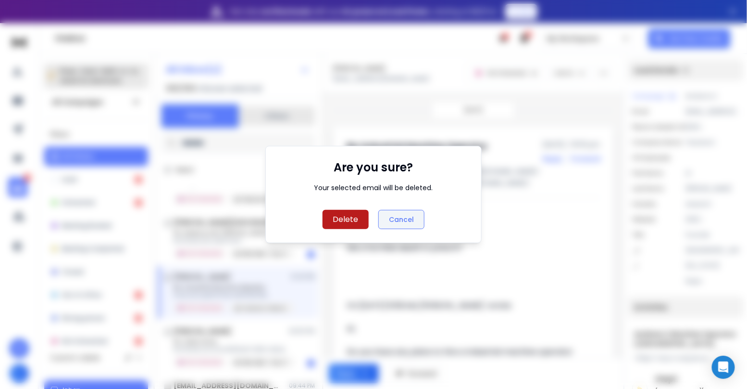
click at [359, 219] on button "Delete" at bounding box center [346, 219] width 46 height 19
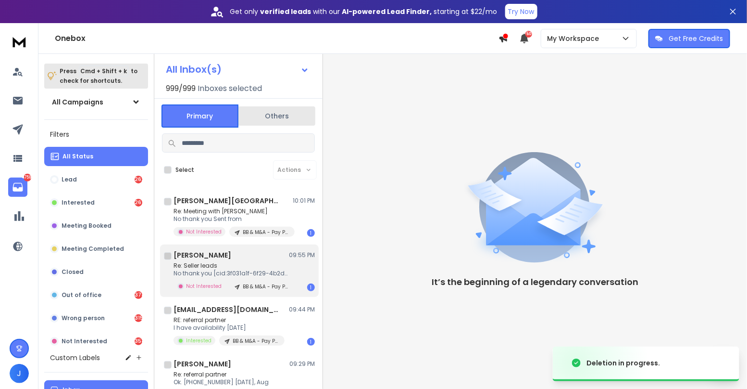
scroll to position [339, 0]
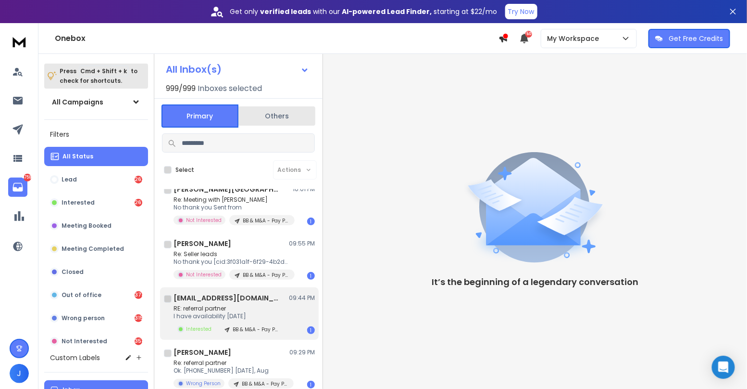
click at [231, 298] on h1 "scannon@dicksoncg.com" at bounding box center [227, 298] width 106 height 10
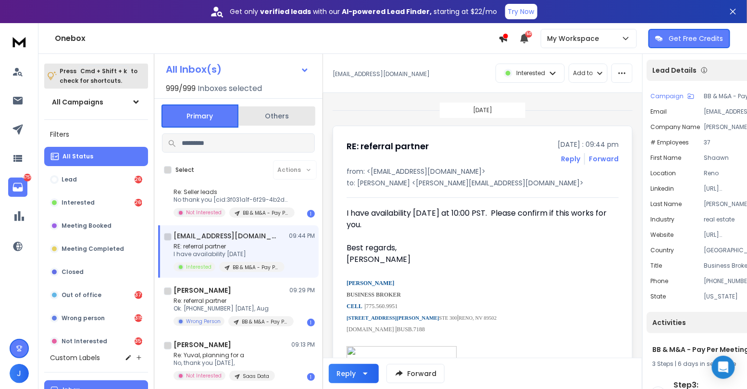
scroll to position [425, 0]
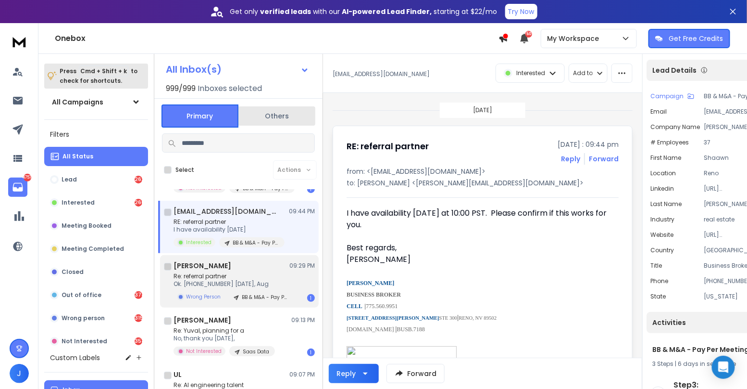
click at [245, 285] on p "Ok. 317-828-0170 On Tue, Aug" at bounding box center [231, 284] width 115 height 8
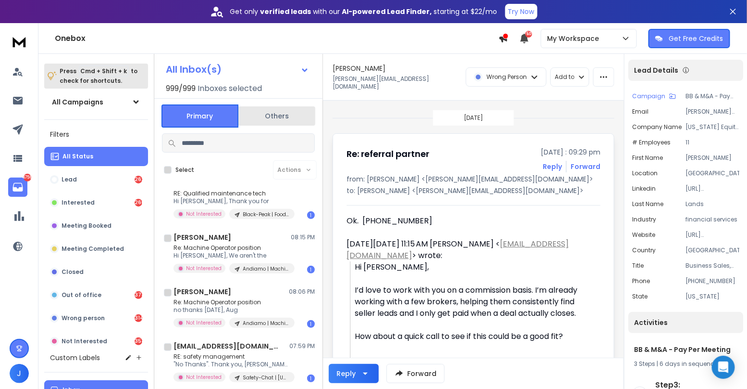
scroll to position [949, 0]
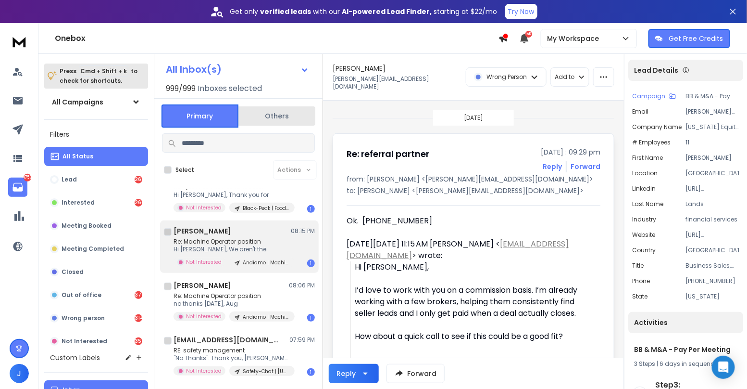
click at [258, 256] on div "Re: Machine Operator position Hi Mark, We aren't the Not Interested Andiamo | M…" at bounding box center [234, 252] width 121 height 29
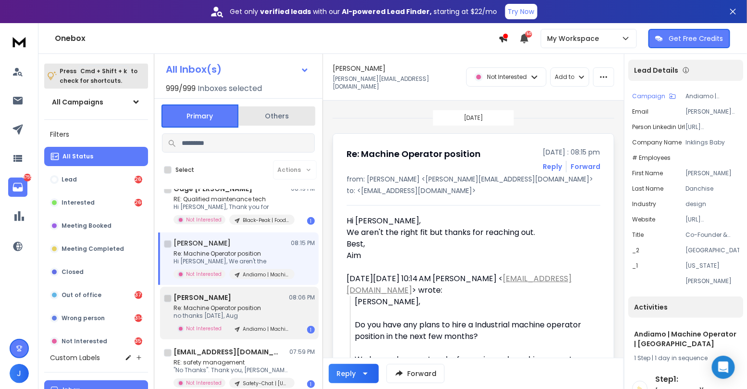
scroll to position [937, 0]
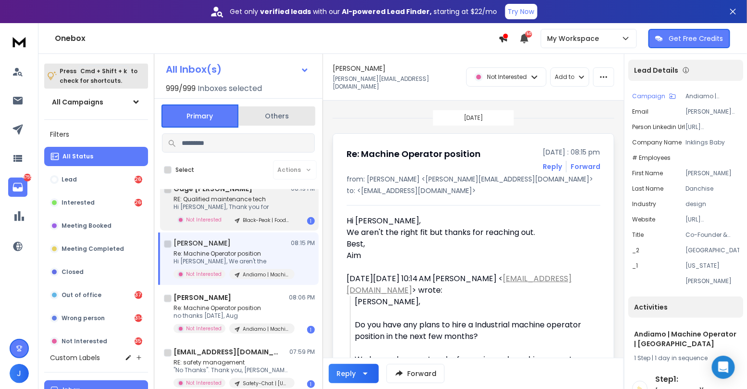
click at [260, 204] on p "Hi Jim, Thank you for" at bounding box center [231, 207] width 115 height 8
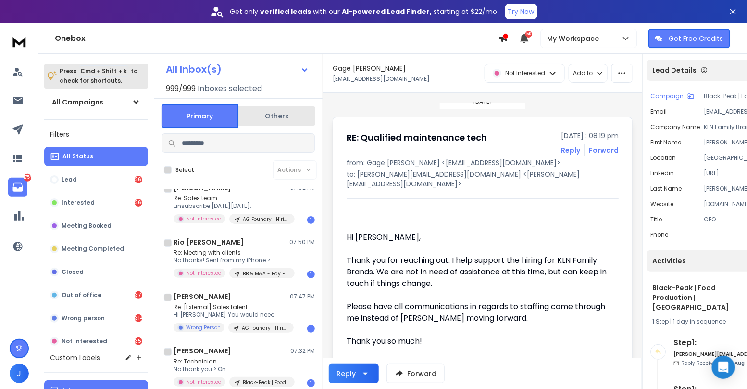
scroll to position [1223, 0]
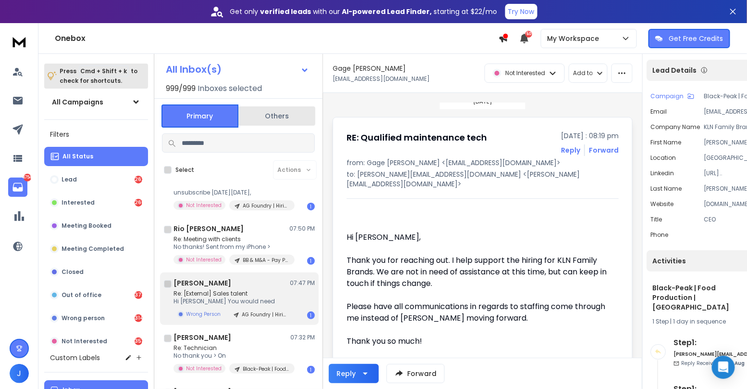
click at [236, 303] on p "Hi Greg You would need" at bounding box center [231, 301] width 115 height 8
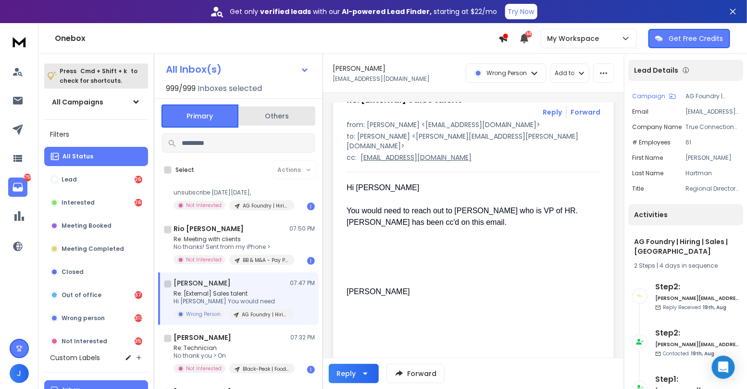
scroll to position [51, 0]
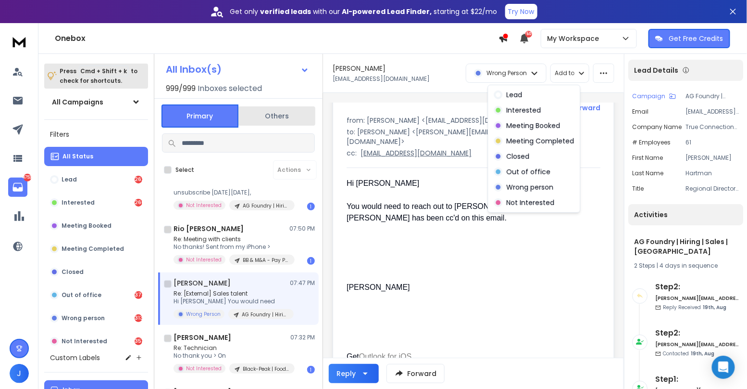
click at [537, 77] on div "Wrong Person" at bounding box center [506, 73] width 80 height 18
click at [533, 113] on p "Interested" at bounding box center [524, 110] width 35 height 10
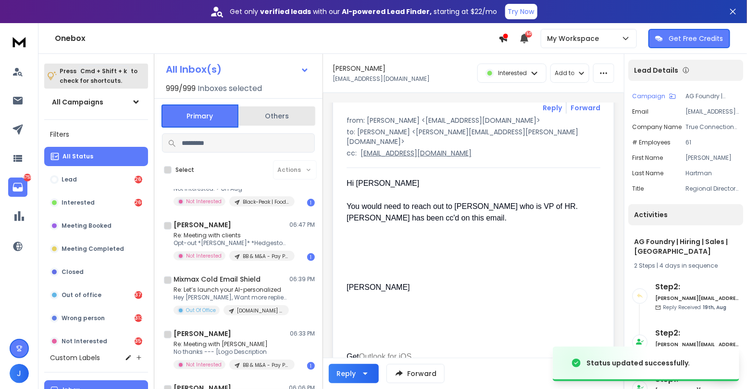
scroll to position [1510, 0]
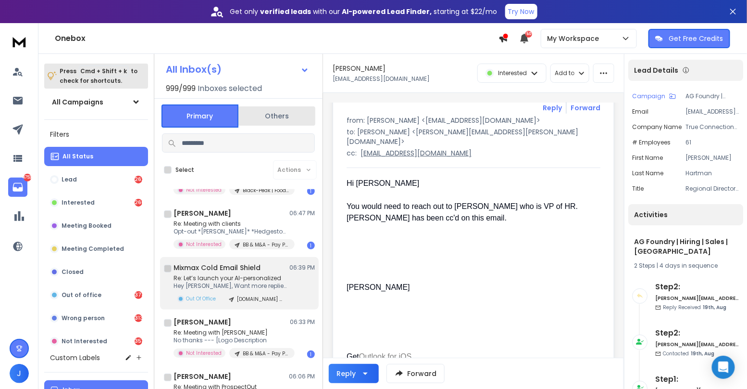
click at [272, 282] on p "Hey Sinan, Want more replies to" at bounding box center [231, 286] width 115 height 8
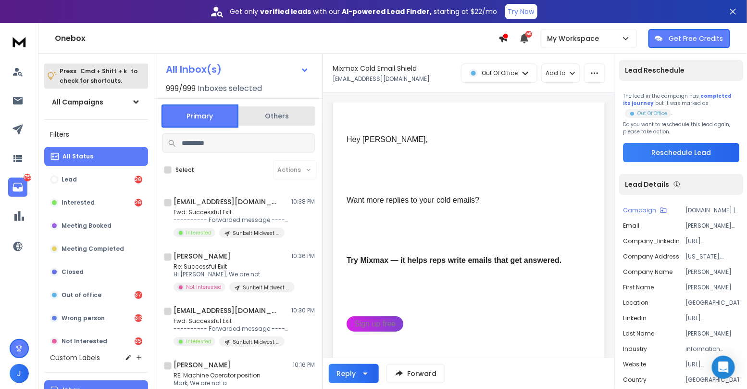
scroll to position [1, 0]
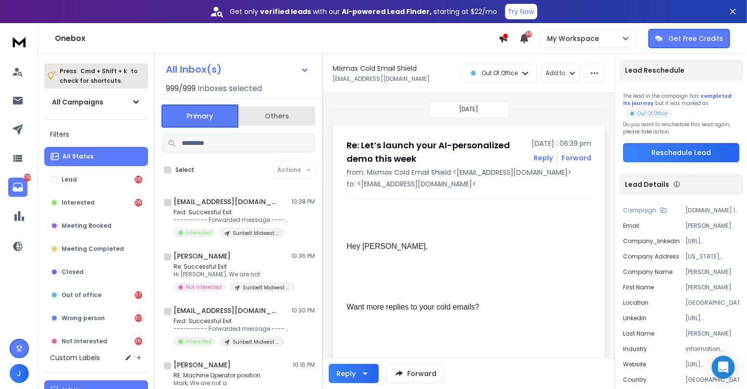
click at [380, 40] on h1 "Onebox" at bounding box center [277, 39] width 444 height 12
click at [315, 38] on h1 "Onebox" at bounding box center [277, 39] width 444 height 12
click at [377, 34] on h1 "Onebox" at bounding box center [277, 39] width 444 height 12
click at [381, 41] on h1 "Onebox" at bounding box center [277, 39] width 444 height 12
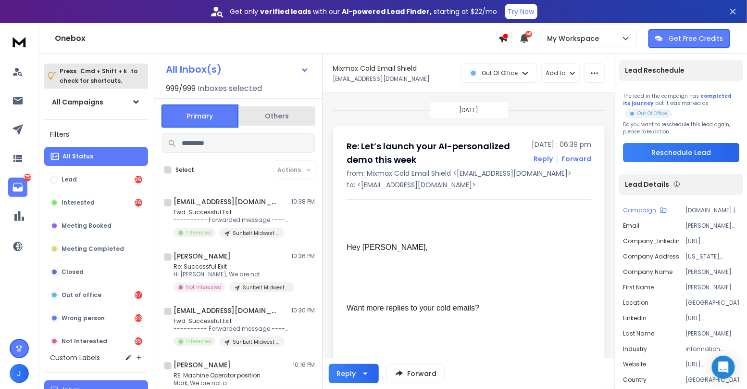
click at [368, 35] on h1 "Onebox" at bounding box center [277, 39] width 444 height 12
click at [609, 42] on div "My Workspace" at bounding box center [589, 39] width 84 height 10
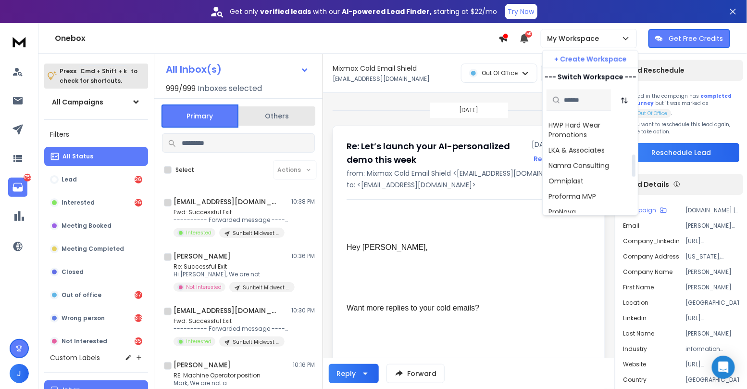
scroll to position [159, 0]
click at [601, 165] on div "Namra Consulting" at bounding box center [579, 170] width 61 height 10
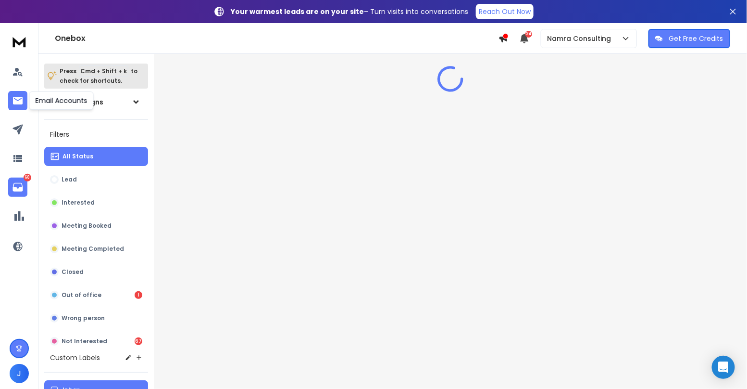
click at [15, 100] on icon at bounding box center [18, 101] width 12 height 12
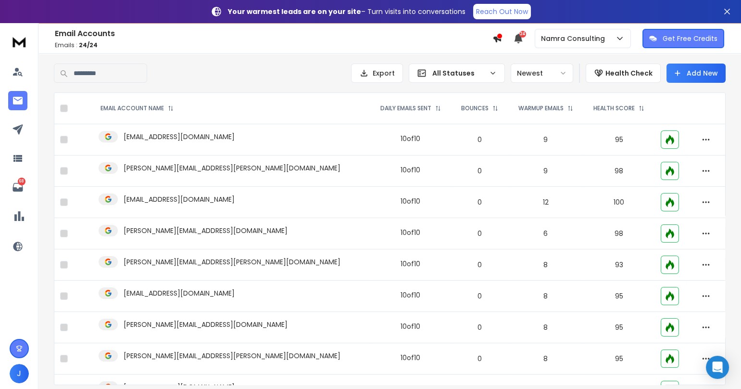
click at [221, 79] on div at bounding box center [199, 72] width 291 height 19
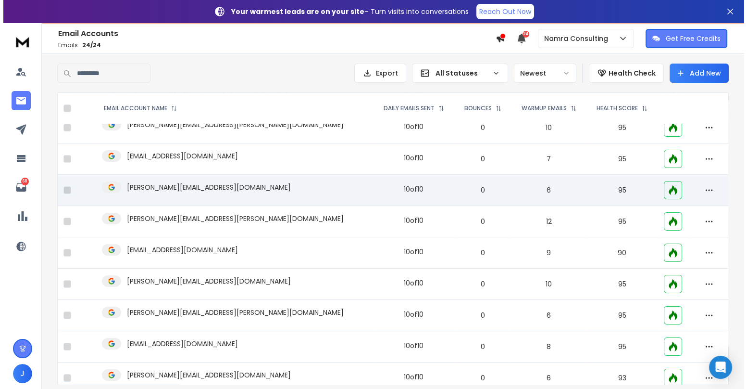
scroll to position [480, 0]
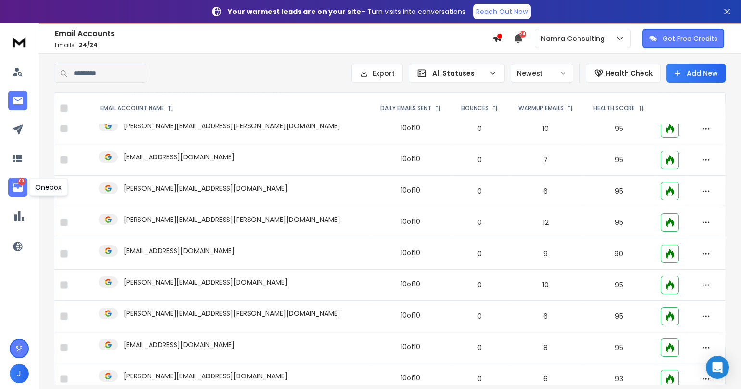
click at [17, 185] on icon at bounding box center [18, 187] width 12 height 12
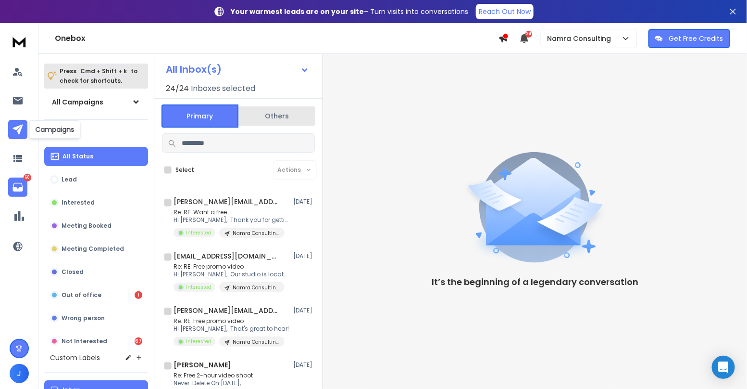
click at [23, 125] on icon at bounding box center [18, 130] width 12 height 12
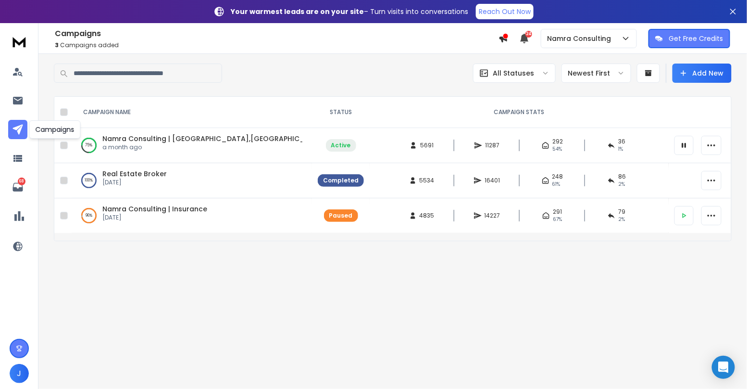
click at [331, 69] on div at bounding box center [223, 72] width 339 height 19
click at [318, 71] on div at bounding box center [223, 72] width 339 height 19
click at [367, 65] on div at bounding box center [223, 72] width 339 height 19
click at [395, 46] on p "3 Campaigns added" at bounding box center [277, 45] width 444 height 8
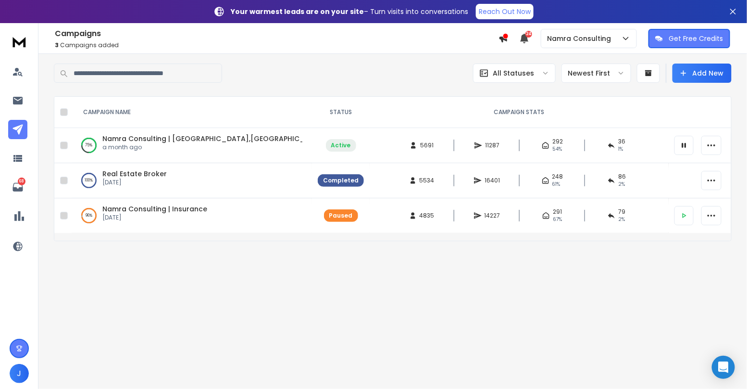
click at [382, 62] on div "Campaigns 3 Campaigns Added All Statuses Newest First Add New CAMPAIGN NAME STA…" at bounding box center [392, 152] width 709 height 197
click at [607, 41] on p "Namra Consulting" at bounding box center [581, 39] width 68 height 10
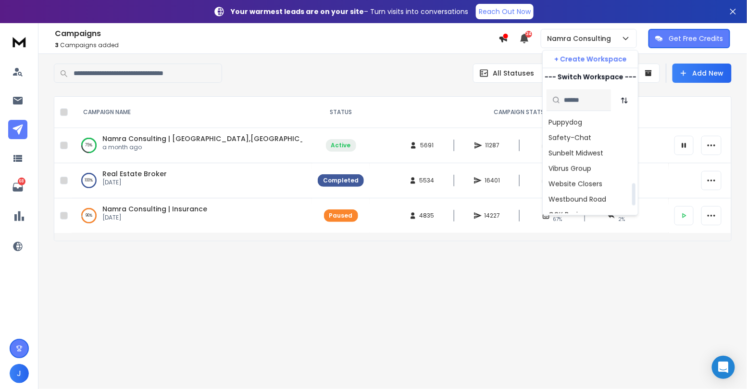
scroll to position [313, 0]
click at [594, 149] on div "Website Closers" at bounding box center [576, 154] width 54 height 10
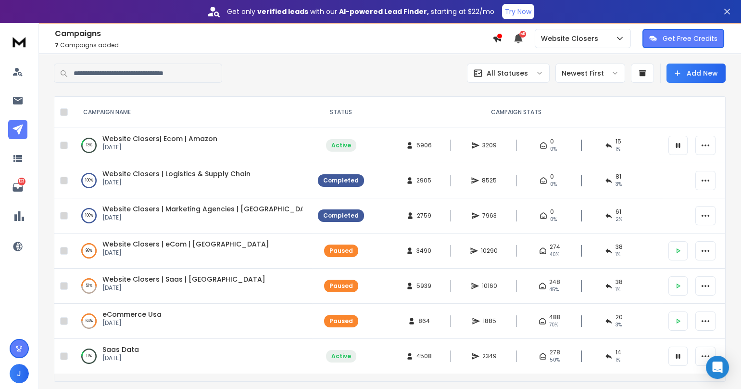
click at [277, 85] on div "Campaigns 7 Campaigns Added All Statuses Newest First Add New CAMPAIGN NAME STA…" at bounding box center [390, 222] width 672 height 318
click at [593, 38] on p "Website Closers" at bounding box center [571, 39] width 61 height 10
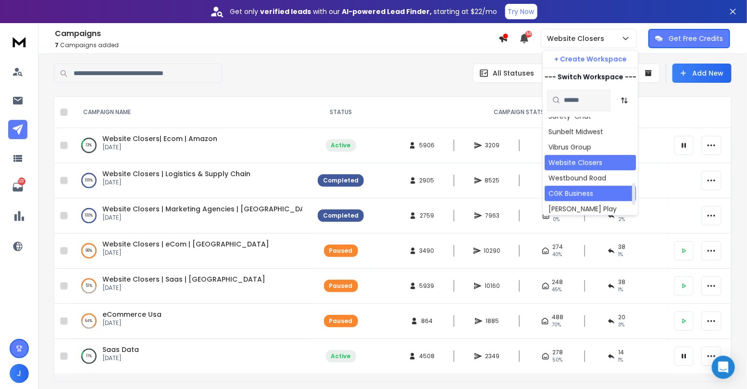
scroll to position [254, 0]
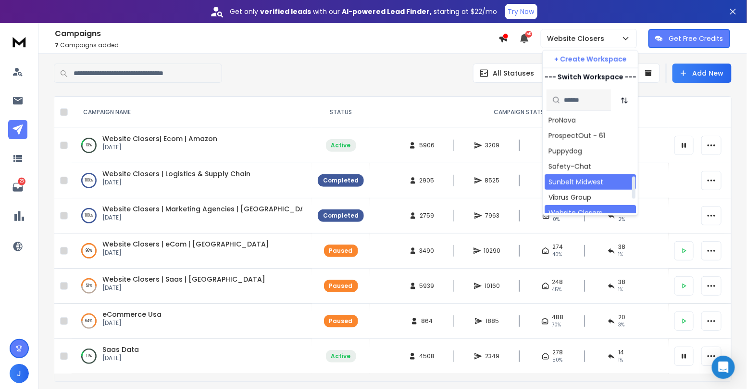
click at [416, 83] on div "Campaigns 7 Campaigns Added All Statuses Newest First Add New CAMPAIGN NAME STA…" at bounding box center [393, 222] width 678 height 318
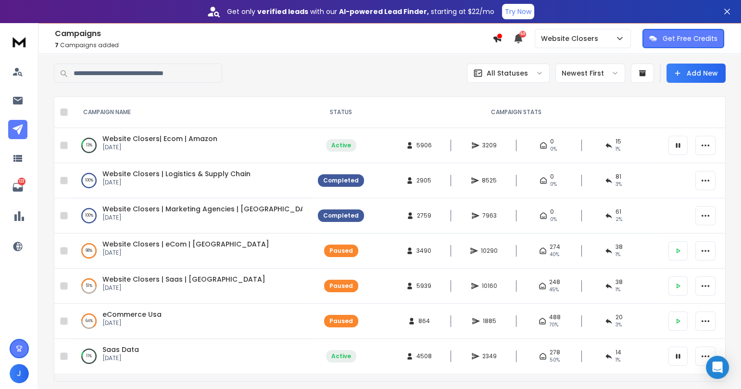
click at [376, 76] on div at bounding box center [222, 72] width 336 height 19
click at [455, 49] on p "7 Campaigns added" at bounding box center [274, 45] width 438 height 8
click at [592, 38] on p "Website Closers" at bounding box center [571, 39] width 61 height 10
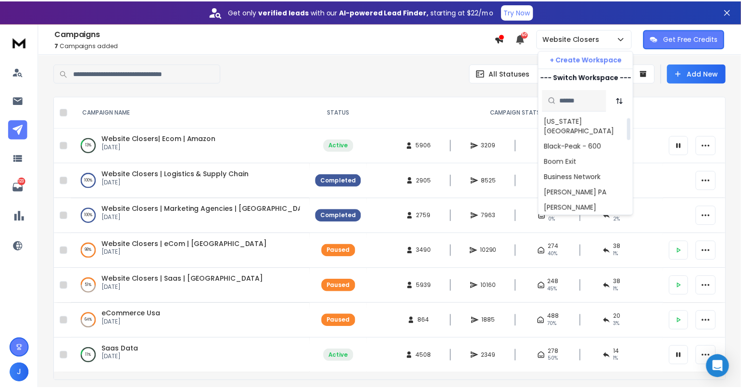
scroll to position [1, 0]
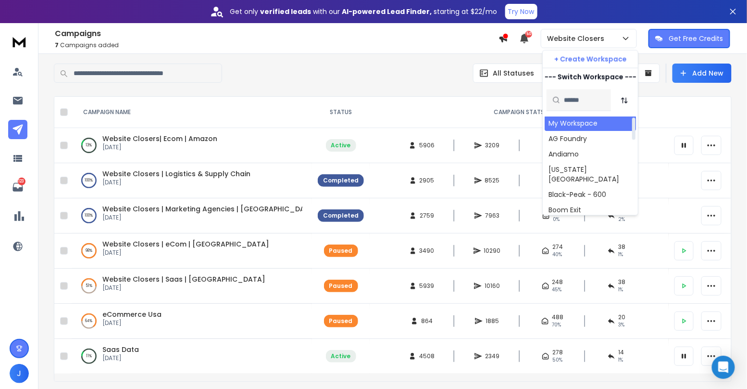
click at [583, 121] on div "My Workspace" at bounding box center [573, 123] width 49 height 10
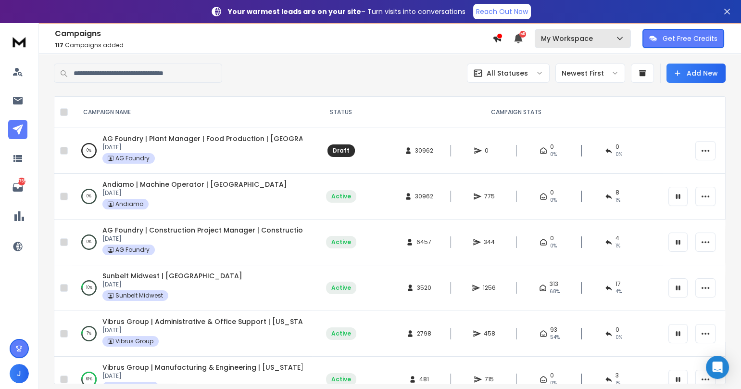
click at [588, 38] on p "My Workspace" at bounding box center [569, 39] width 56 height 10
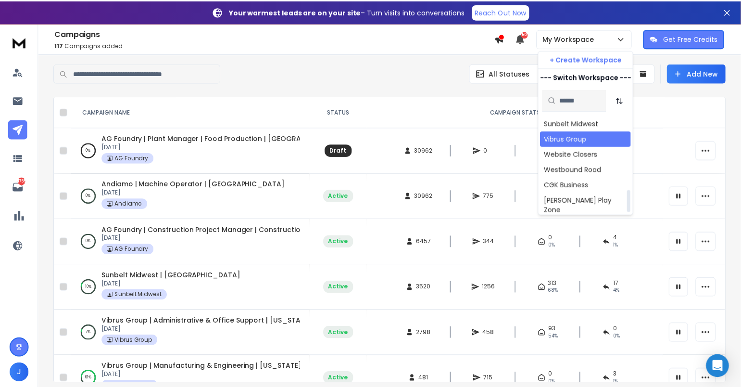
scroll to position [313, 0]
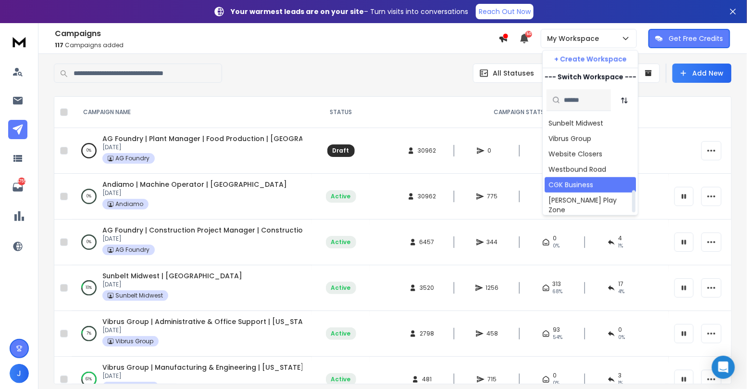
click at [571, 177] on div "CGK Business" at bounding box center [590, 184] width 91 height 15
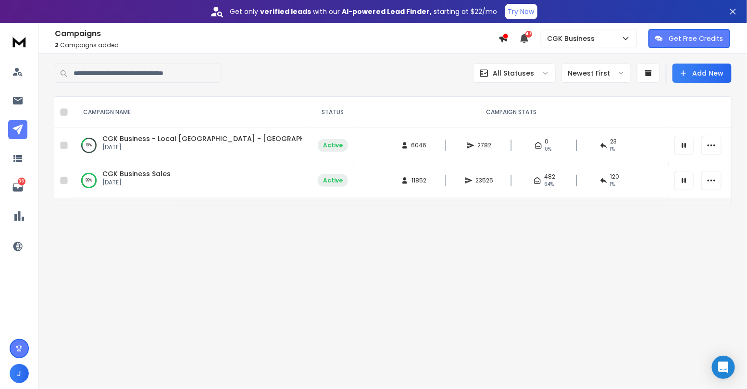
click at [390, 50] on div "Campaigns 2 Campaigns added 47 CGK Business Get Free Credits" at bounding box center [373, 38] width 747 height 31
click at [369, 62] on div "Campaigns 2 Campaigns Added All Statuses Newest First Add New CAMPAIGN NAME STA…" at bounding box center [392, 135] width 709 height 162
click at [325, 75] on div at bounding box center [223, 72] width 339 height 19
click at [18, 221] on icon at bounding box center [19, 216] width 14 height 14
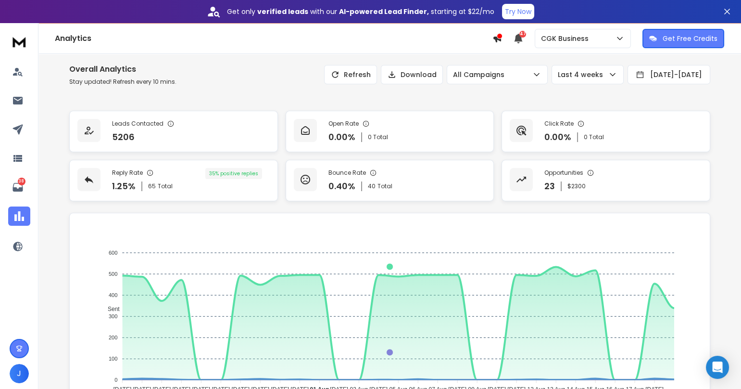
click at [469, 100] on div "Overall Analytics Stay updated! Refresh every 10 mins. Refresh Download All Cam…" at bounding box center [389, 329] width 641 height 532
click at [215, 94] on div "Overall Analytics Stay updated! Refresh every 10 mins. Refresh Download All Cam…" at bounding box center [389, 329] width 641 height 532
click at [538, 209] on div "Leads Contacted 5206 Open Rate 0.00 % 0 Total Click Rate 0.00 % 0 Total Reply R…" at bounding box center [389, 269] width 641 height 316
click at [244, 77] on div "Overall Analytics Stay updated! Refresh every 10 mins. Refresh Download All Cam…" at bounding box center [389, 74] width 641 height 22
click at [20, 185] on p "38" at bounding box center [22, 181] width 8 height 8
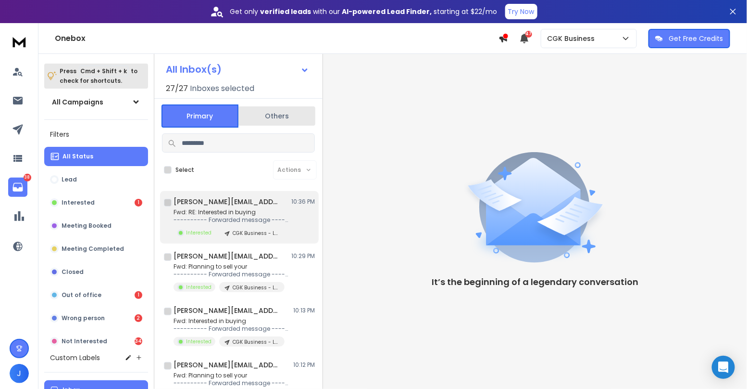
click at [266, 214] on p "Fwd: RE: Interested in buying" at bounding box center [231, 212] width 115 height 8
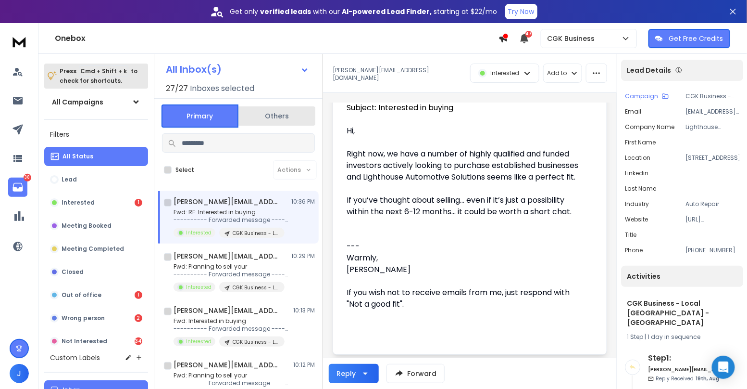
scroll to position [357, 0]
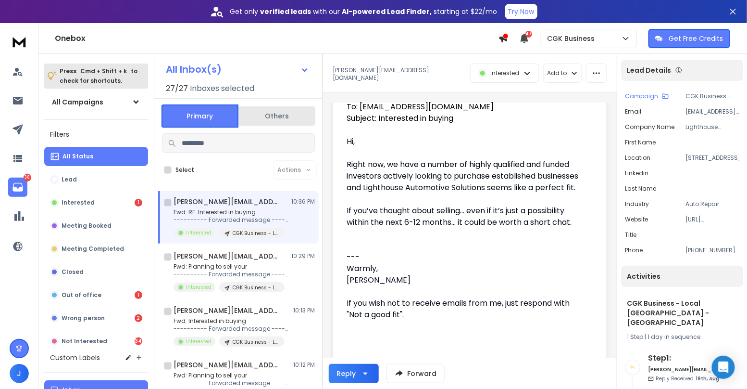
drag, startPoint x: 396, startPoint y: 291, endPoint x: 348, endPoint y: 121, distance: 176.8
click at [348, 121] on div "---------- Forwarded message --------- From: lighthouseautomotivesolutions < li…" at bounding box center [470, 105] width 247 height 491
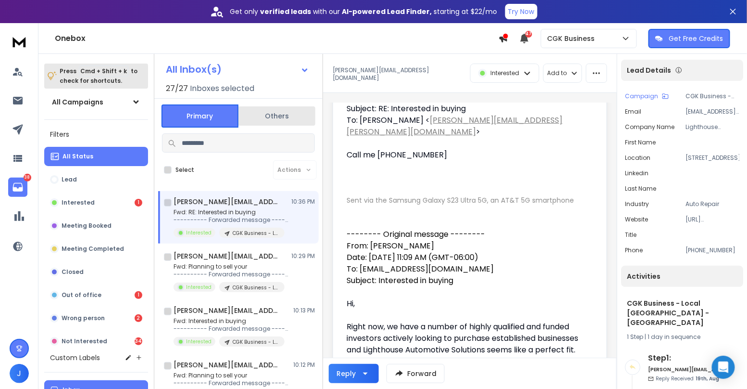
scroll to position [195, 0]
drag, startPoint x: 430, startPoint y: 131, endPoint x: 331, endPoint y: 129, distance: 99.1
click at [331, 129] on div "Today Fwd: RE: Interested in buying 19 August 2025 : 10:36 pm Reply Forward fro…" at bounding box center [470, 217] width 294 height 619
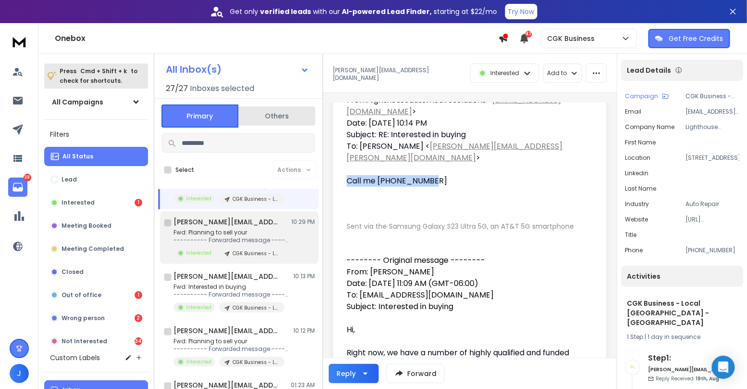
scroll to position [39, 0]
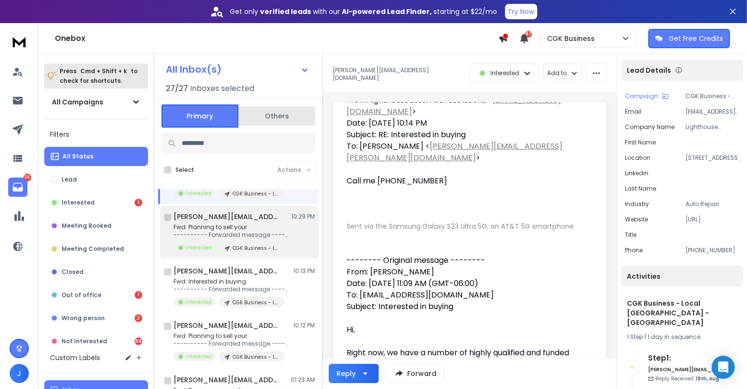
click at [250, 235] on p "---------- Forwarded message --------- From: Abe" at bounding box center [231, 235] width 115 height 8
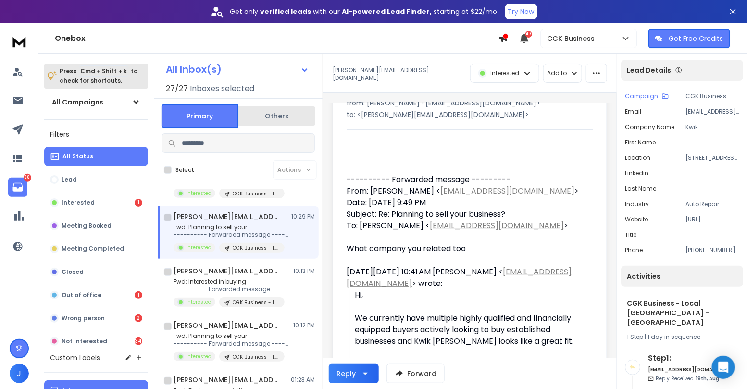
scroll to position [100, 0]
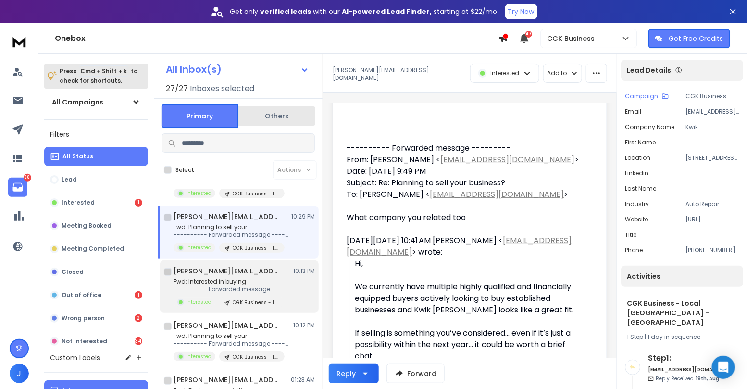
click at [238, 283] on p "Fwd: Interested in buying" at bounding box center [231, 281] width 115 height 8
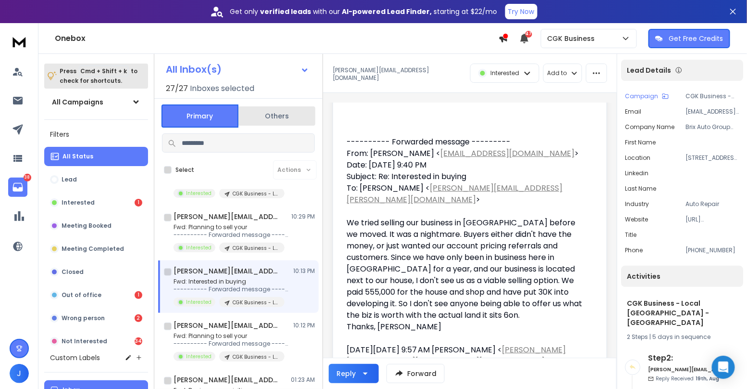
scroll to position [137, 0]
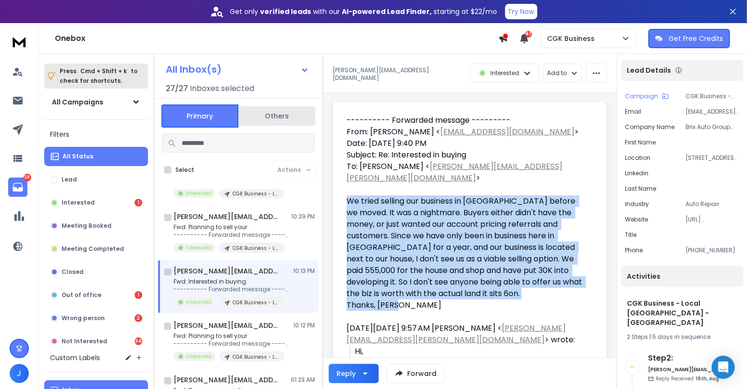
drag, startPoint x: 403, startPoint y: 286, endPoint x: 347, endPoint y: 179, distance: 120.0
click at [347, 195] on div "We tried selling our business in Spring before we moved. It was a nightmare. Bu…" at bounding box center [466, 252] width 239 height 115
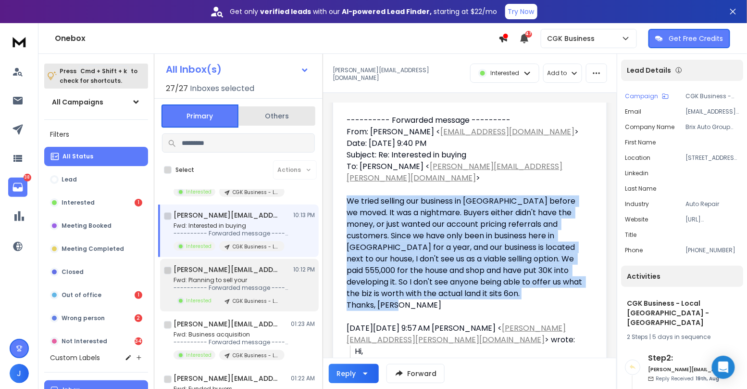
scroll to position [96, 0]
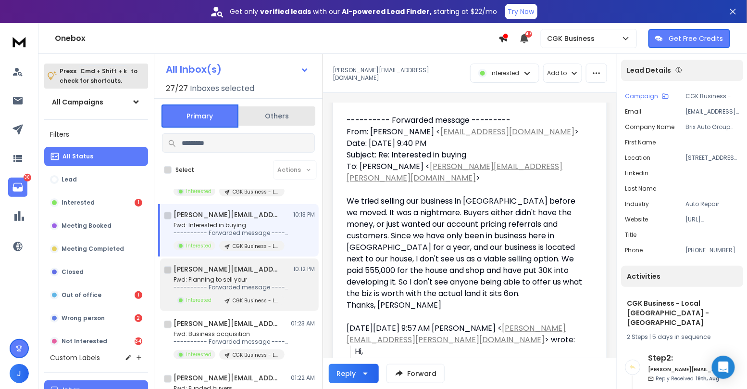
click at [238, 275] on div "derik@cgkbusinesssales.com 10:12 PM Fwd: Planning to sell your ---------- Forwa…" at bounding box center [244, 284] width 141 height 41
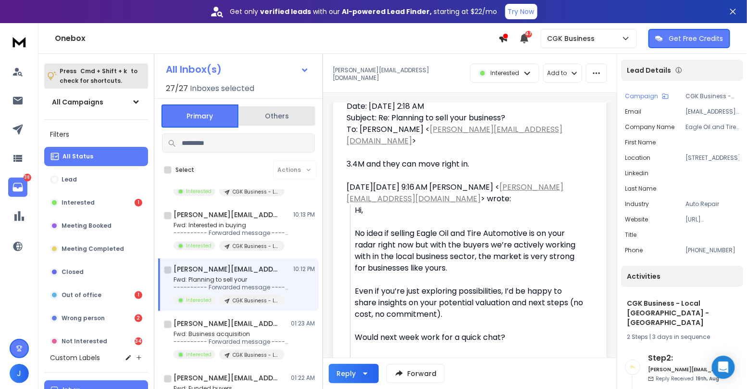
scroll to position [178, 0]
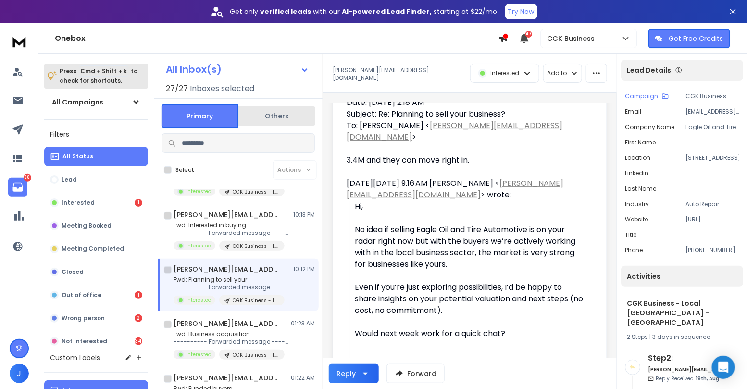
drag, startPoint x: 482, startPoint y: 139, endPoint x: 332, endPoint y: 138, distance: 150.5
click at [332, 138] on div "Today Fwd: Planning to sell your business? 19 August 2025 : 10:12 pm Reply Forw…" at bounding box center [470, 338] width 294 height 829
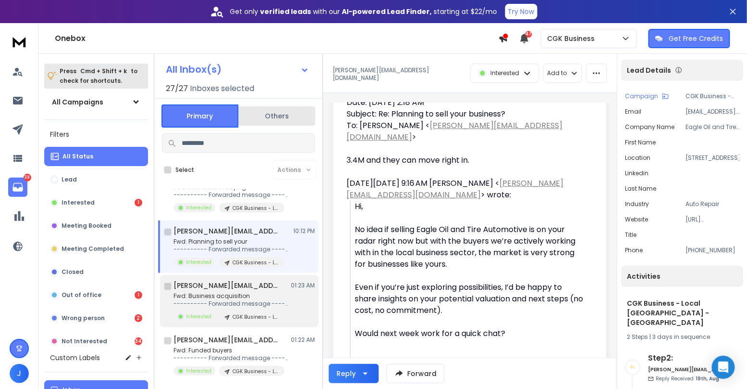
scroll to position [149, 0]
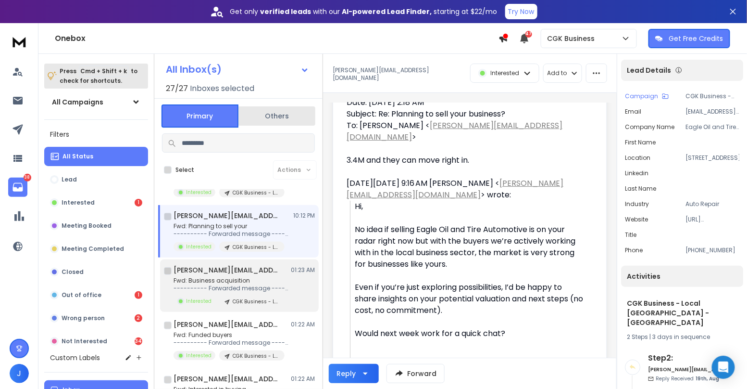
click at [252, 284] on p "---------- Forwarded message --------- From: Shawn" at bounding box center [231, 288] width 115 height 8
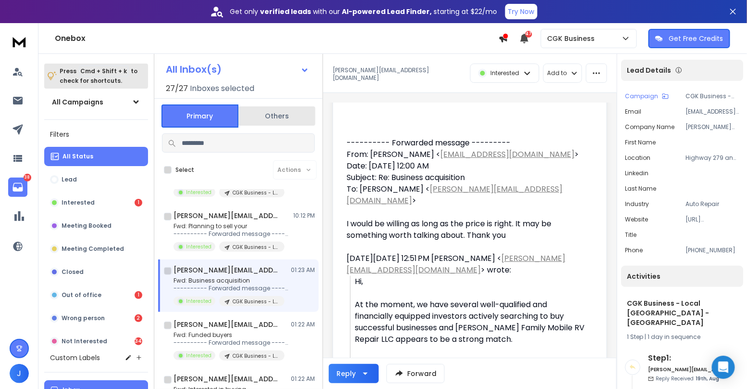
scroll to position [126, 0]
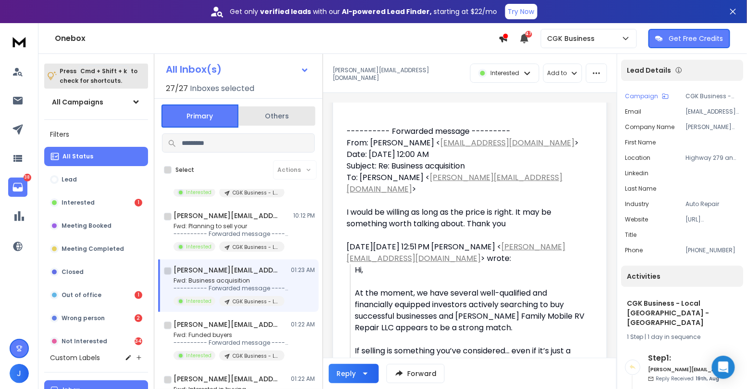
drag, startPoint x: 515, startPoint y: 204, endPoint x: 346, endPoint y: 192, distance: 169.2
click at [346, 192] on div "Fwd: Business acquisition 19 August 2025 : 01:23 am Reply Forward from: Derik <…" at bounding box center [470, 270] width 275 height 540
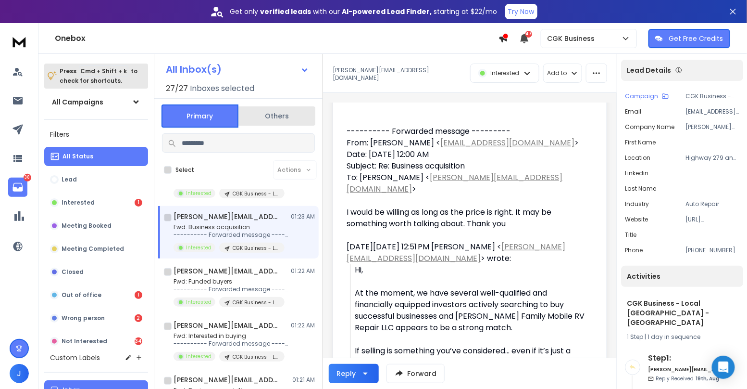
scroll to position [221, 0]
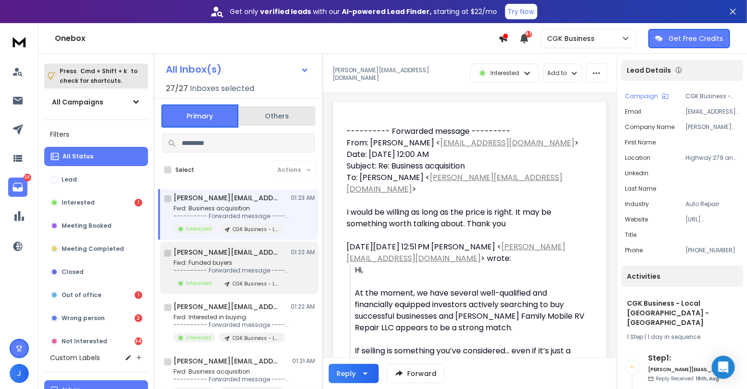
click at [261, 261] on p "Fwd: Funded buyers" at bounding box center [231, 263] width 115 height 8
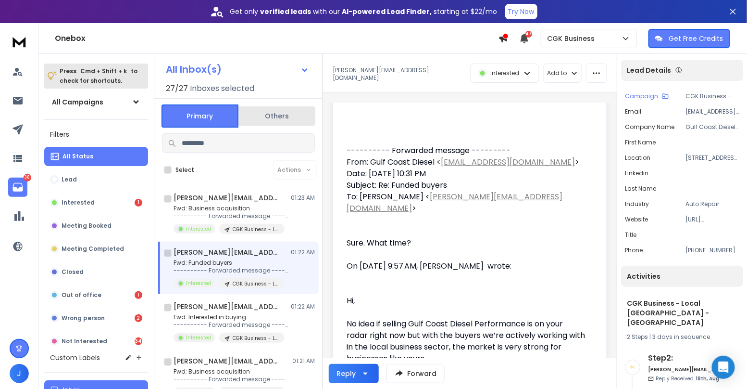
scroll to position [124, 0]
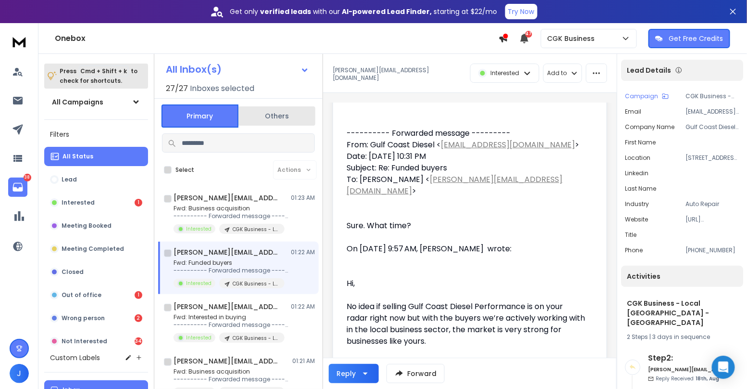
drag, startPoint x: 420, startPoint y: 214, endPoint x: 340, endPoint y: 218, distance: 79.9
click at [340, 218] on div "Fwd: Funded buyers 19 August 2025 : 01:22 am Reply Forward from: Derik <derik@c…" at bounding box center [470, 392] width 275 height 782
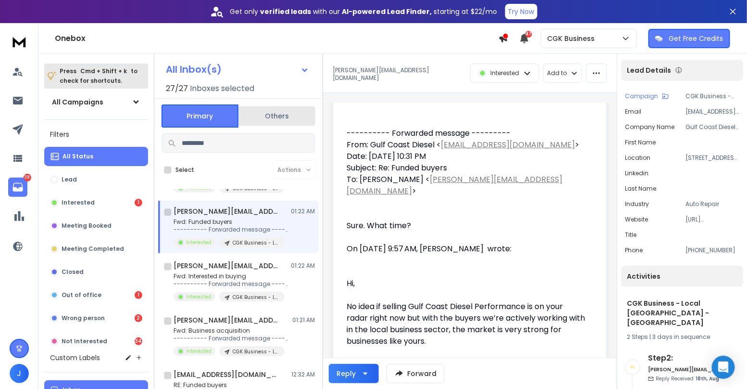
scroll to position [270, 0]
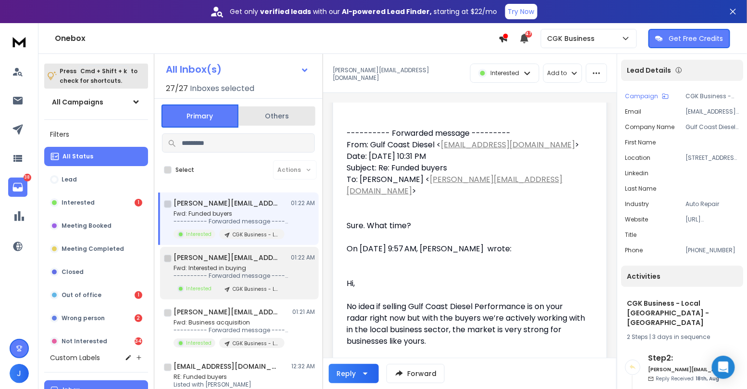
click at [239, 274] on p "---------- Forwarded message --------- From: Fix-A-Dent" at bounding box center [231, 276] width 115 height 8
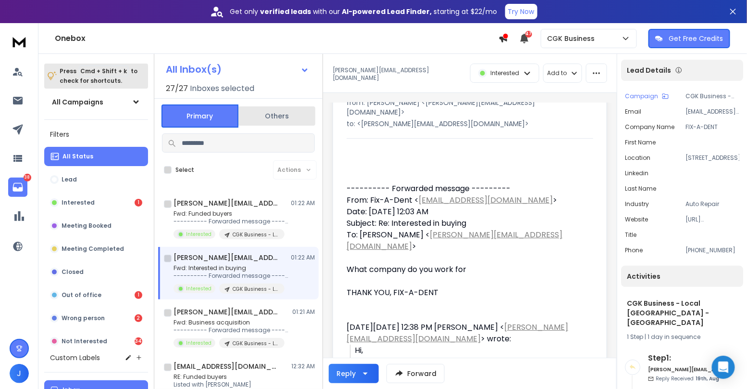
scroll to position [337, 0]
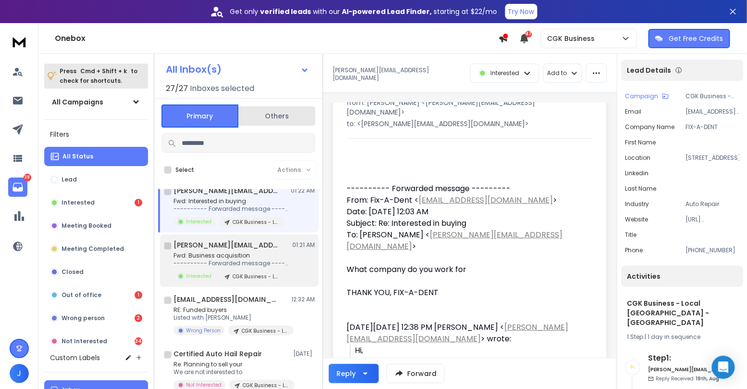
click at [237, 257] on p "Fwd: Business acquisition" at bounding box center [231, 256] width 115 height 8
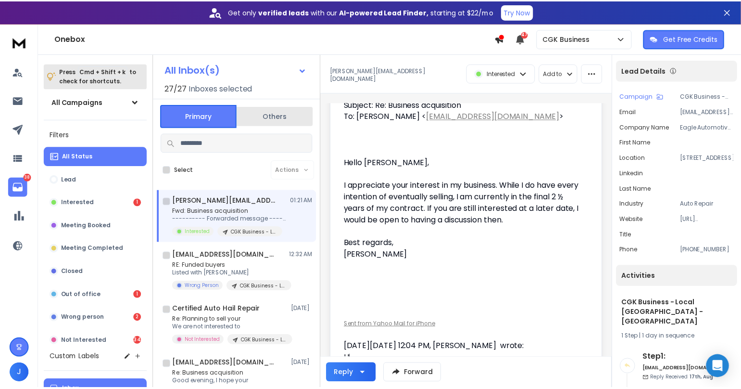
scroll to position [289, 0]
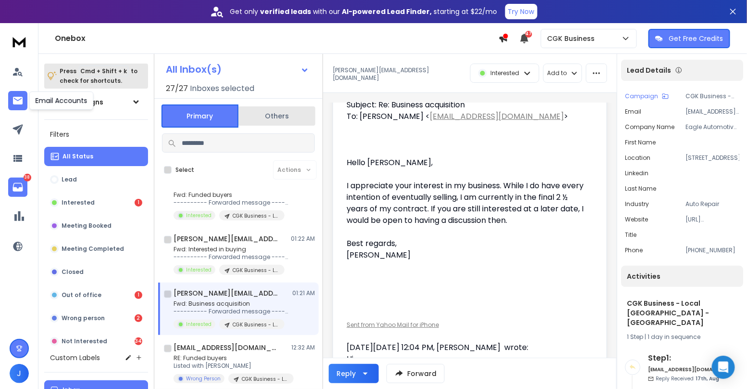
click at [20, 100] on icon at bounding box center [18, 101] width 10 height 8
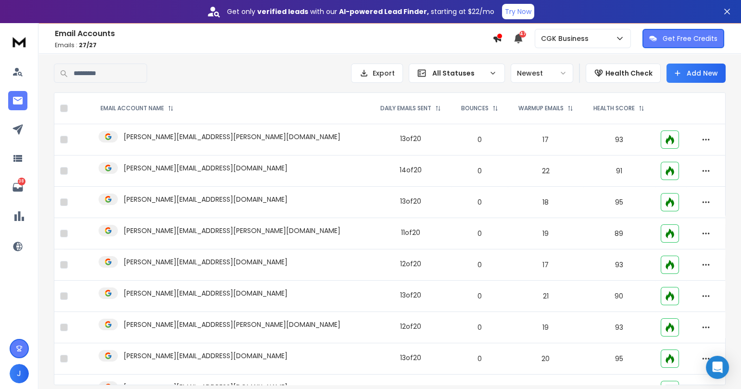
click at [213, 76] on div at bounding box center [199, 72] width 291 height 19
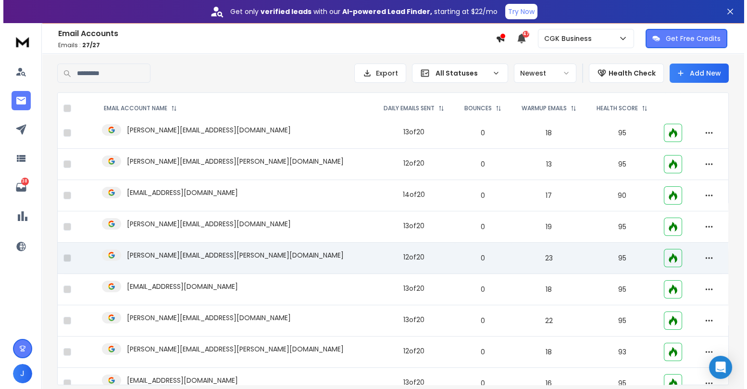
scroll to position [262, 0]
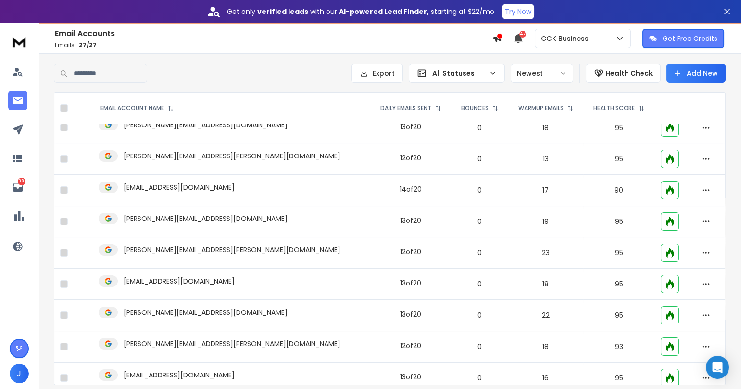
click at [265, 67] on div at bounding box center [199, 72] width 291 height 19
click at [19, 130] on icon at bounding box center [18, 129] width 10 height 10
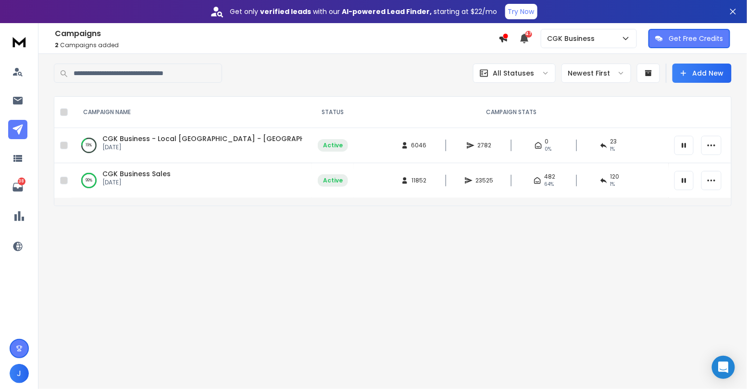
click at [317, 87] on div "Campaigns 2 Campaigns Added All Statuses Newest First Add New CAMPAIGN NAME STA…" at bounding box center [393, 134] width 678 height 142
click at [341, 78] on div at bounding box center [223, 72] width 339 height 19
click at [189, 242] on div "Get only verified leads with our AI-powered Lead Finder, starting at $22/mo Try…" at bounding box center [373, 194] width 747 height 389
click at [345, 68] on div at bounding box center [223, 72] width 339 height 19
click at [173, 239] on div "Get only verified leads with our AI-powered Lead Finder, starting at $22/mo Try…" at bounding box center [373, 194] width 747 height 389
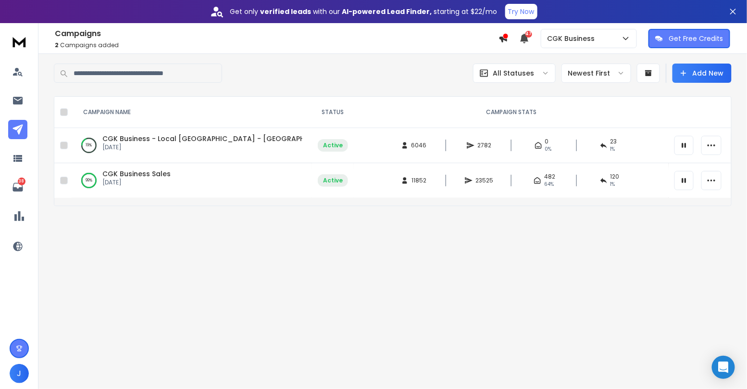
click at [173, 239] on div "Get only verified leads with our AI-powered Lead Finder, starting at $22/mo Try…" at bounding box center [373, 194] width 747 height 389
click at [446, 63] on div "Campaigns 2 Campaigns Added All Statuses Newest First Add New" at bounding box center [562, 72] width 339 height 19
click at [583, 35] on p "CGK Business" at bounding box center [572, 39] width 51 height 10
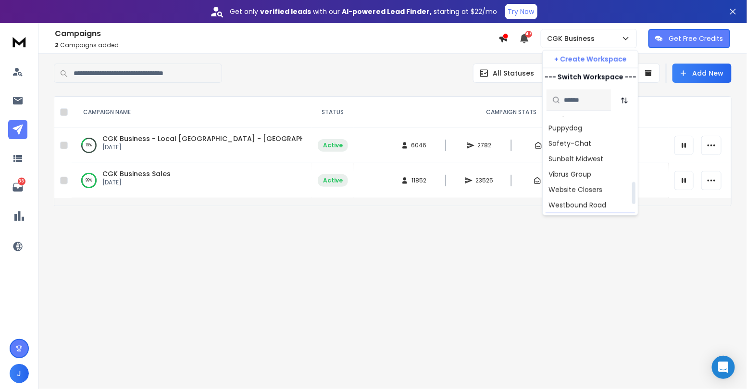
scroll to position [279, 0]
click at [583, 152] on div "Sunbelt Midwest" at bounding box center [576, 157] width 55 height 10
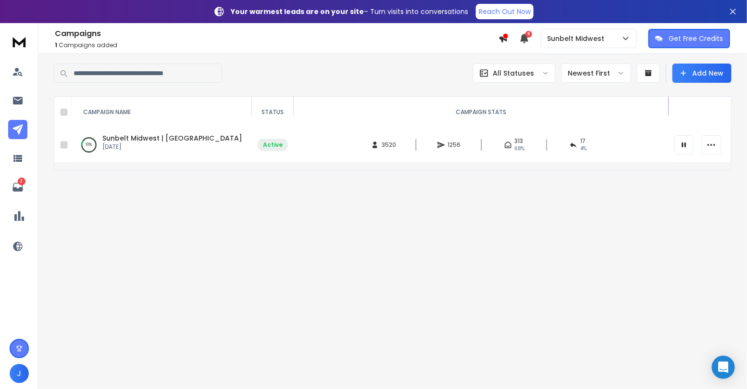
click at [431, 69] on div "Campaigns 1 Campaigns Added All Statuses Newest First Add New" at bounding box center [562, 72] width 339 height 19
click at [351, 67] on div at bounding box center [223, 72] width 339 height 19
click at [208, 209] on div "Your warmest leads are on your site – Turn visits into conversations Reach Out …" at bounding box center [373, 194] width 747 height 389
click at [21, 218] on icon at bounding box center [19, 216] width 14 height 14
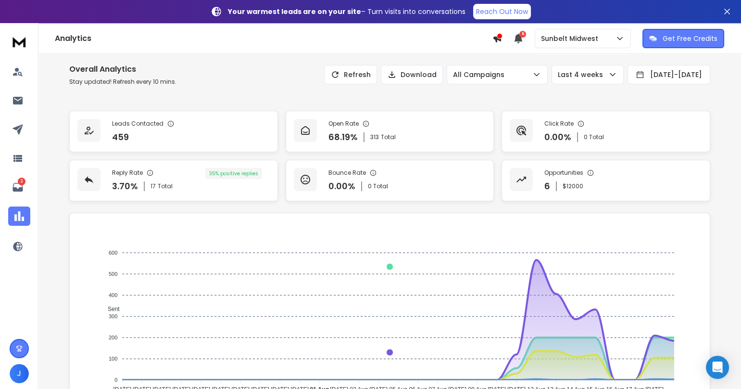
click at [268, 94] on div "Overall Analytics Stay updated! Refresh every 10 mins. Refresh Download All Cam…" at bounding box center [389, 309] width 641 height 493
click at [461, 100] on div "Overall Analytics Stay updated! Refresh every 10 mins. Refresh Download All Cam…" at bounding box center [389, 309] width 641 height 493
click at [17, 185] on icon at bounding box center [18, 187] width 12 height 12
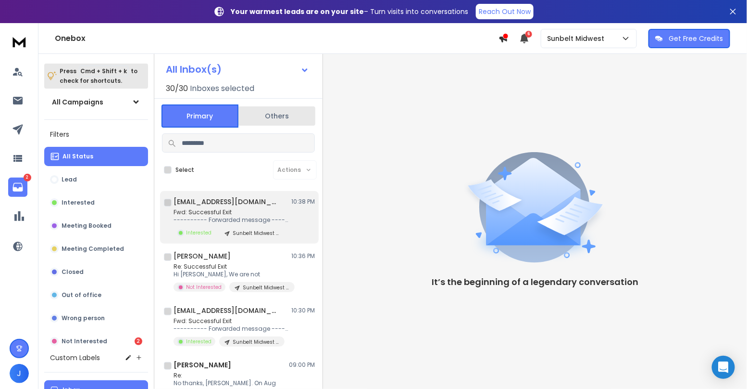
click at [264, 211] on p "Fwd: Successful Exit" at bounding box center [231, 212] width 115 height 8
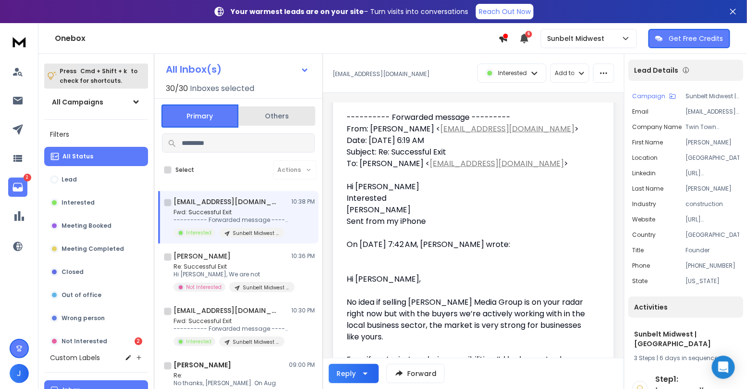
scroll to position [442, 0]
drag, startPoint x: 363, startPoint y: 210, endPoint x: 346, endPoint y: 188, distance: 28.2
click at [346, 188] on div "Fwd: Successful Exit 19 August 2025 : 10:38 pm Reply Forward from: Mark <mark.b…" at bounding box center [474, 260] width 282 height 1154
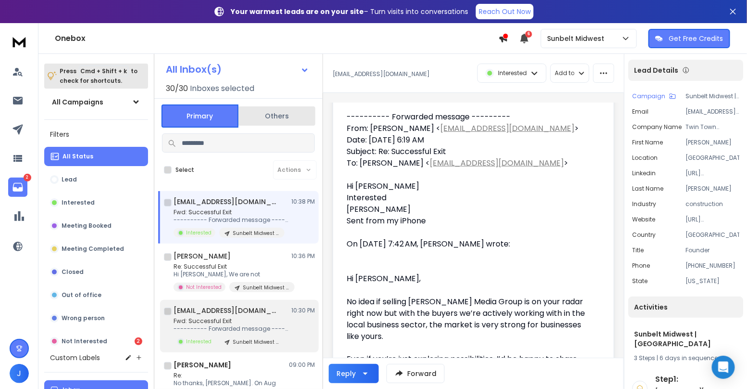
click at [210, 319] on p "Fwd: Successful Exit" at bounding box center [231, 321] width 115 height 8
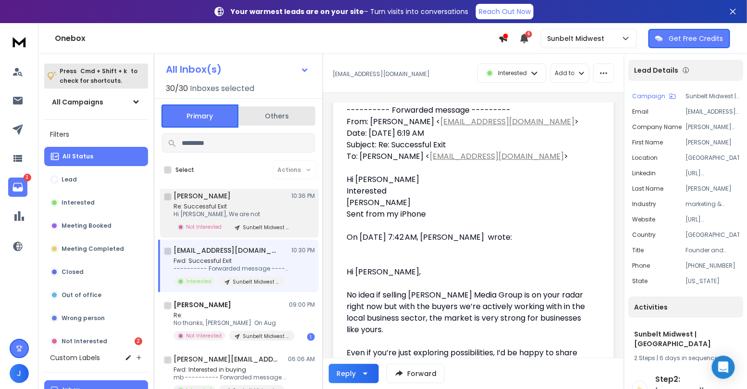
scroll to position [219, 0]
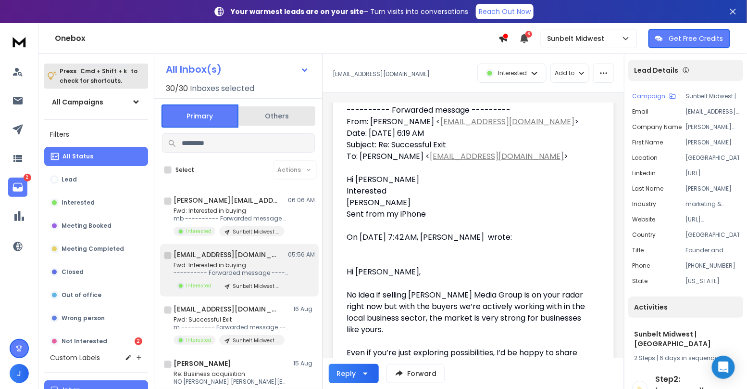
click at [240, 268] on p "Fwd: Interested in buying" at bounding box center [231, 265] width 115 height 8
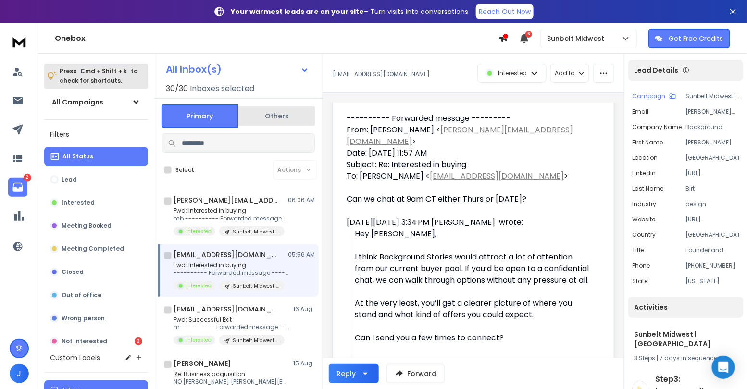
scroll to position [132, 0]
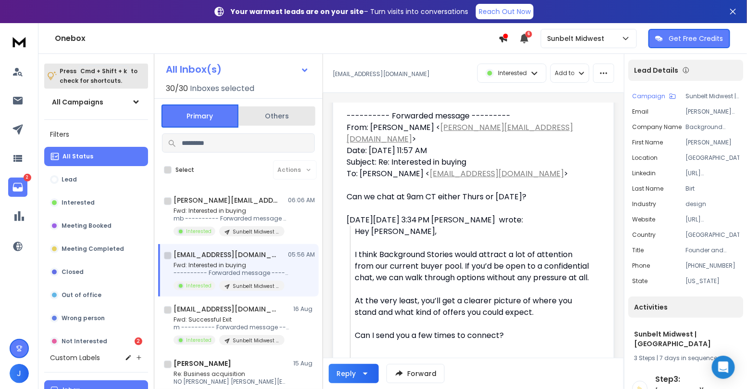
drag, startPoint x: 555, startPoint y: 179, endPoint x: 343, endPoint y: 187, distance: 211.7
click at [336, 37] on h1 "Onebox" at bounding box center [277, 39] width 444 height 12
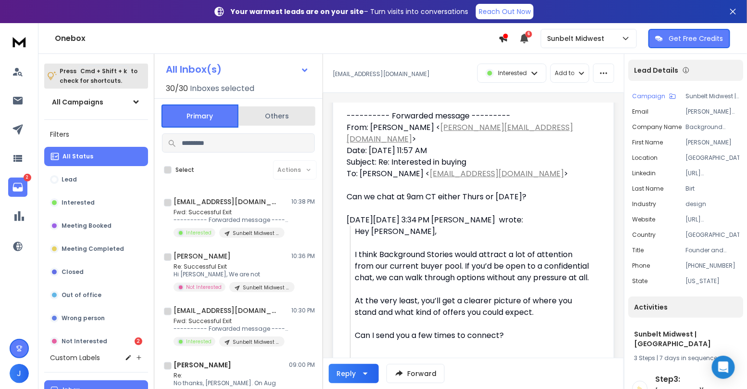
scroll to position [0, 0]
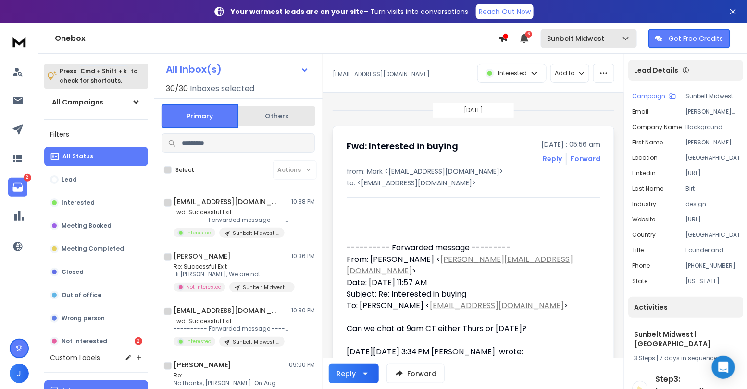
click at [601, 37] on p "Sunbelt Midwest" at bounding box center [577, 39] width 61 height 10
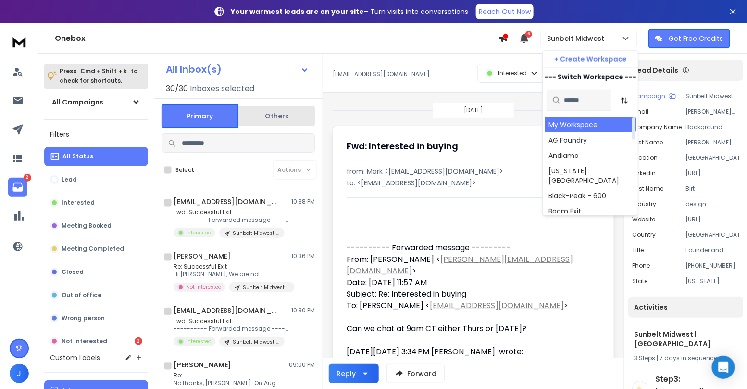
click at [578, 126] on div "My Workspace" at bounding box center [573, 125] width 49 height 10
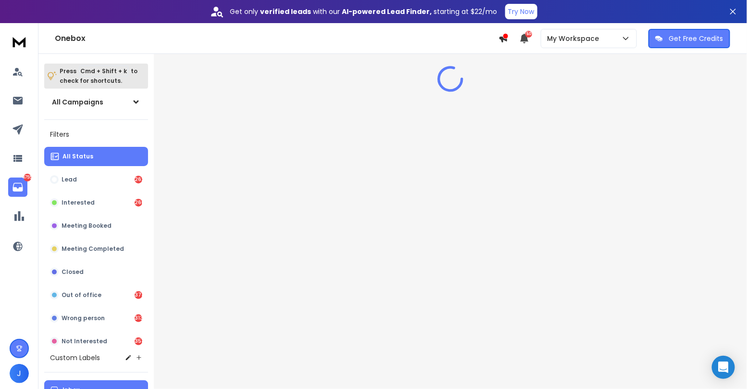
click at [367, 41] on h1 "Onebox" at bounding box center [277, 39] width 444 height 12
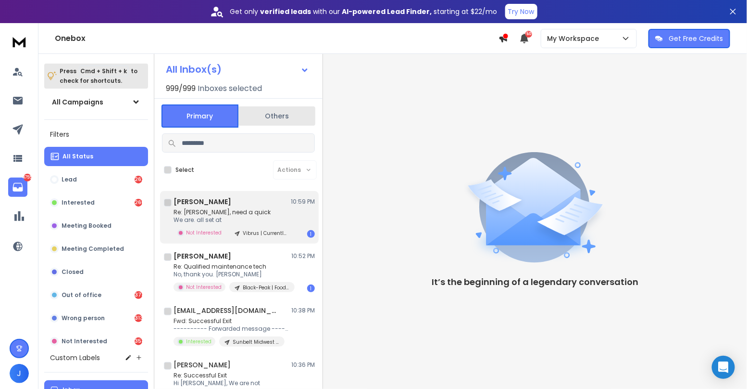
click at [247, 210] on p "Re: [PERSON_NAME], need a quick" at bounding box center [231, 212] width 115 height 8
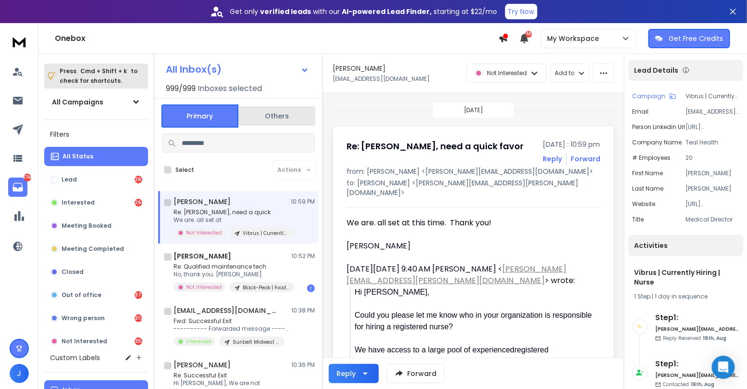
click at [387, 37] on h1 "Onebox" at bounding box center [277, 39] width 444 height 12
click at [365, 46] on div "Onebox 50 My Workspace Get Free Credits" at bounding box center [373, 38] width 747 height 31
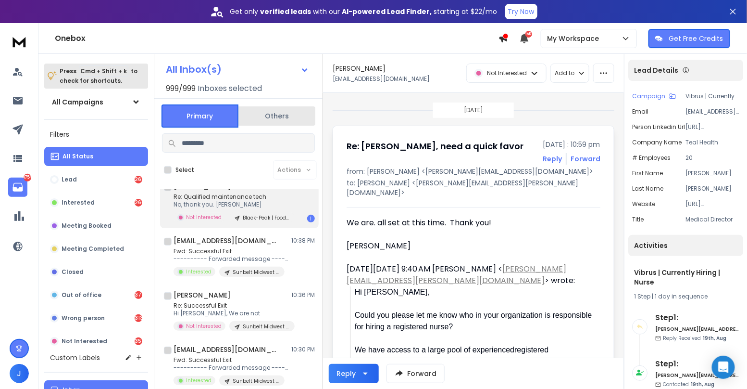
scroll to position [116, 0]
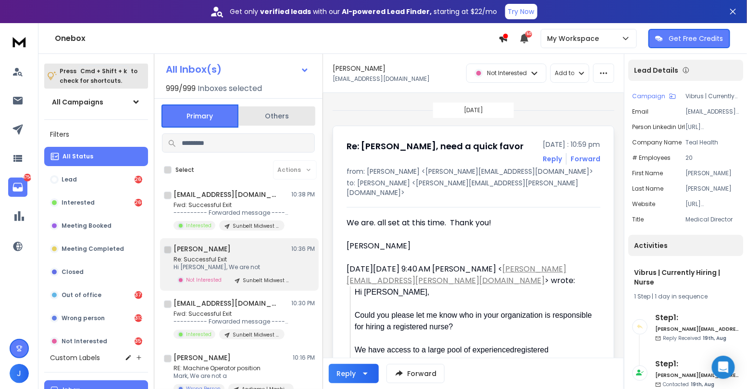
click at [256, 264] on p "Hi [PERSON_NAME], We are not" at bounding box center [231, 267] width 115 height 8
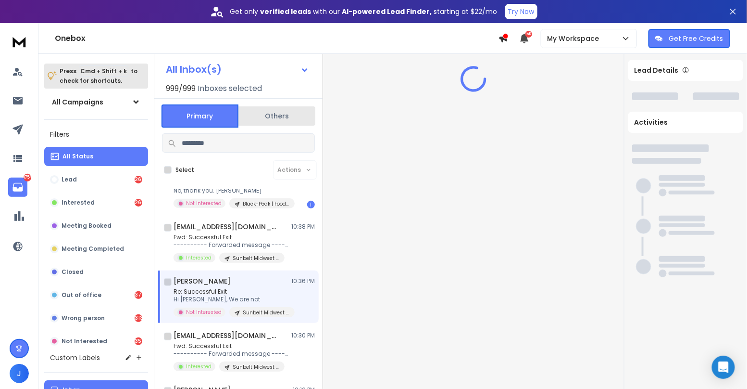
scroll to position [0, 0]
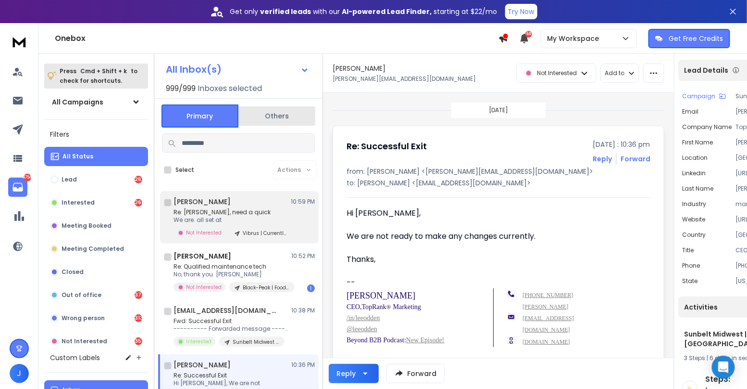
click at [256, 216] on p "We are. all set at" at bounding box center [231, 220] width 115 height 8
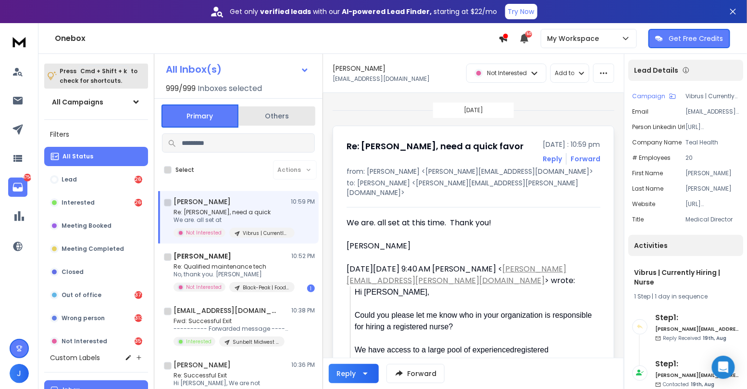
click at [403, 54] on div "[PERSON_NAME] [PERSON_NAME] [PERSON_NAME][EMAIL_ADDRESS][DOMAIN_NAME] Not Inter…" at bounding box center [473, 73] width 301 height 39
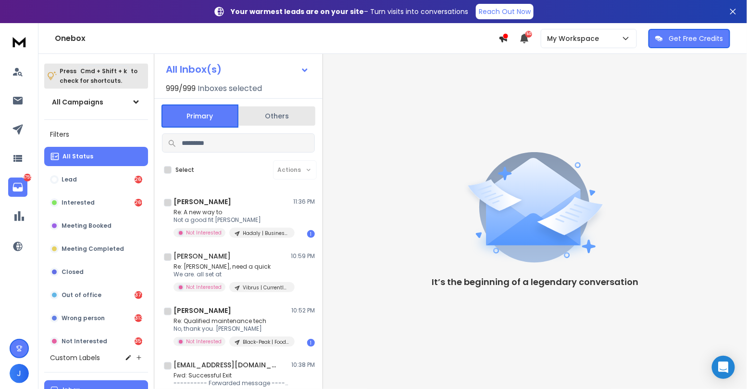
click at [369, 30] on div "Onebox 50 My Workspace Get Free Credits" at bounding box center [373, 38] width 747 height 31
click at [417, 48] on div "Onebox 50 My Workspace Get Free Credits" at bounding box center [373, 38] width 747 height 31
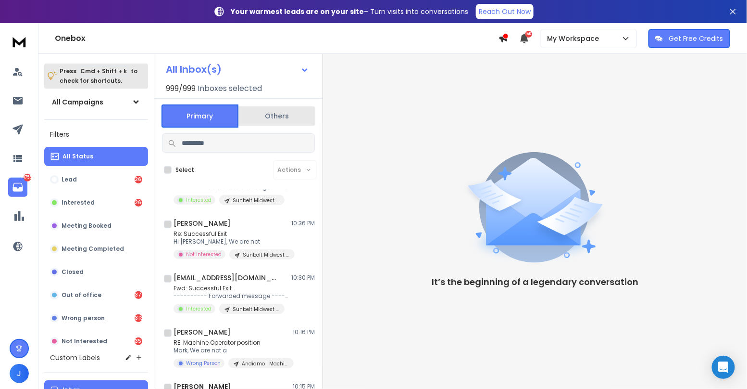
scroll to position [203, 0]
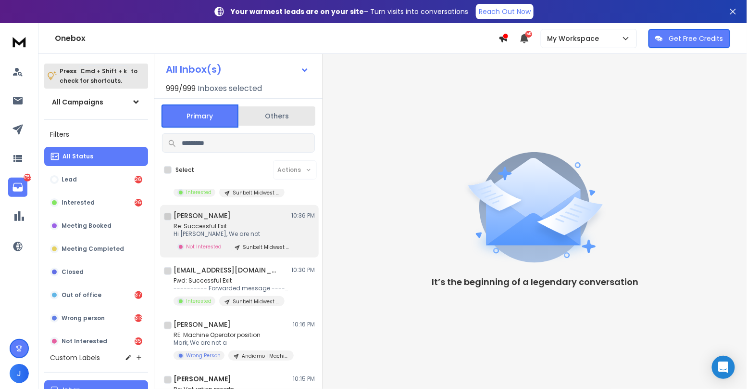
click at [245, 230] on p "Hi [PERSON_NAME], We are not" at bounding box center [231, 234] width 115 height 8
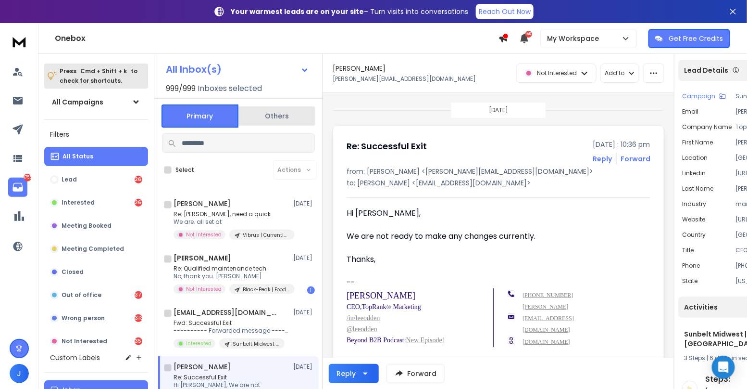
scroll to position [0, 0]
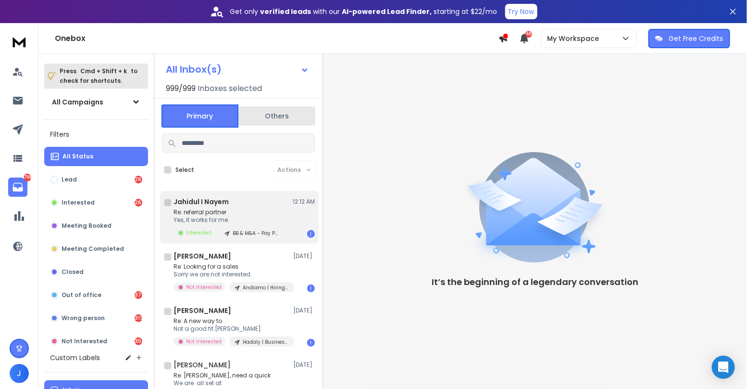
click at [237, 218] on p "Yes, it works for me." at bounding box center [229, 220] width 111 height 8
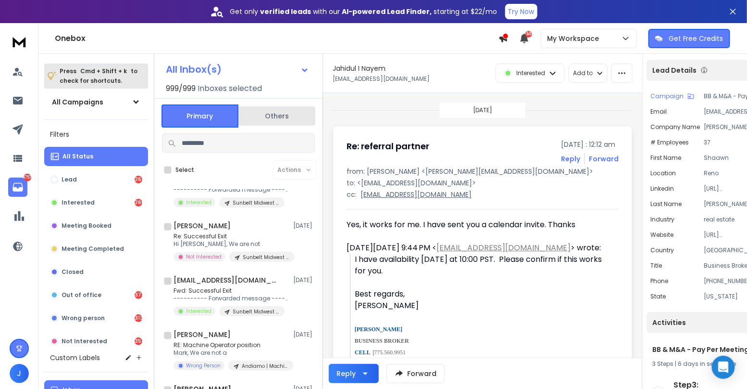
scroll to position [310, 0]
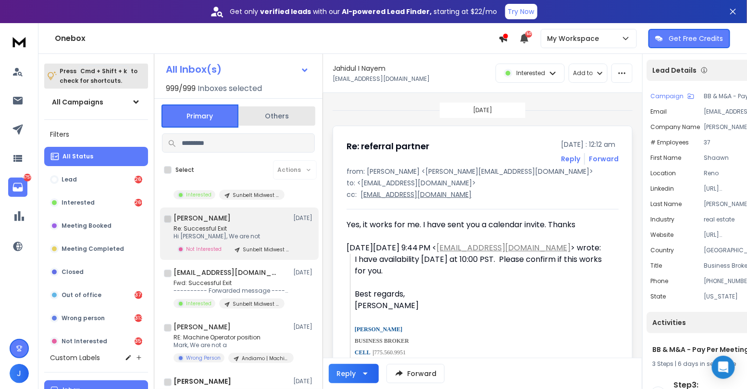
click at [261, 245] on div "Sunbelt Midwest | [GEOGRAPHIC_DATA]" at bounding box center [261, 249] width 65 height 10
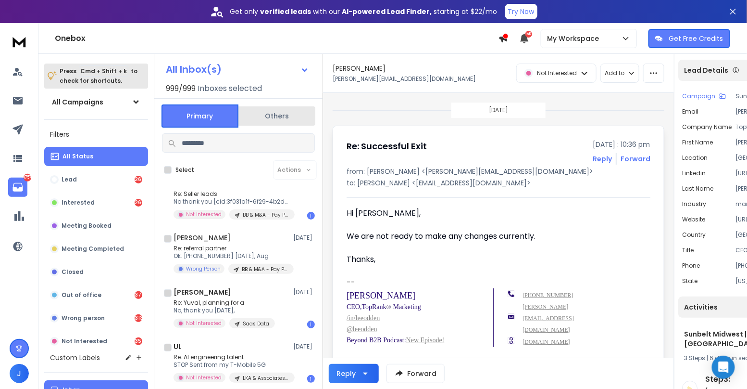
scroll to position [671, 0]
click at [260, 251] on p "Re: referral partner" at bounding box center [231, 248] width 115 height 8
